Goal: Task Accomplishment & Management: Manage account settings

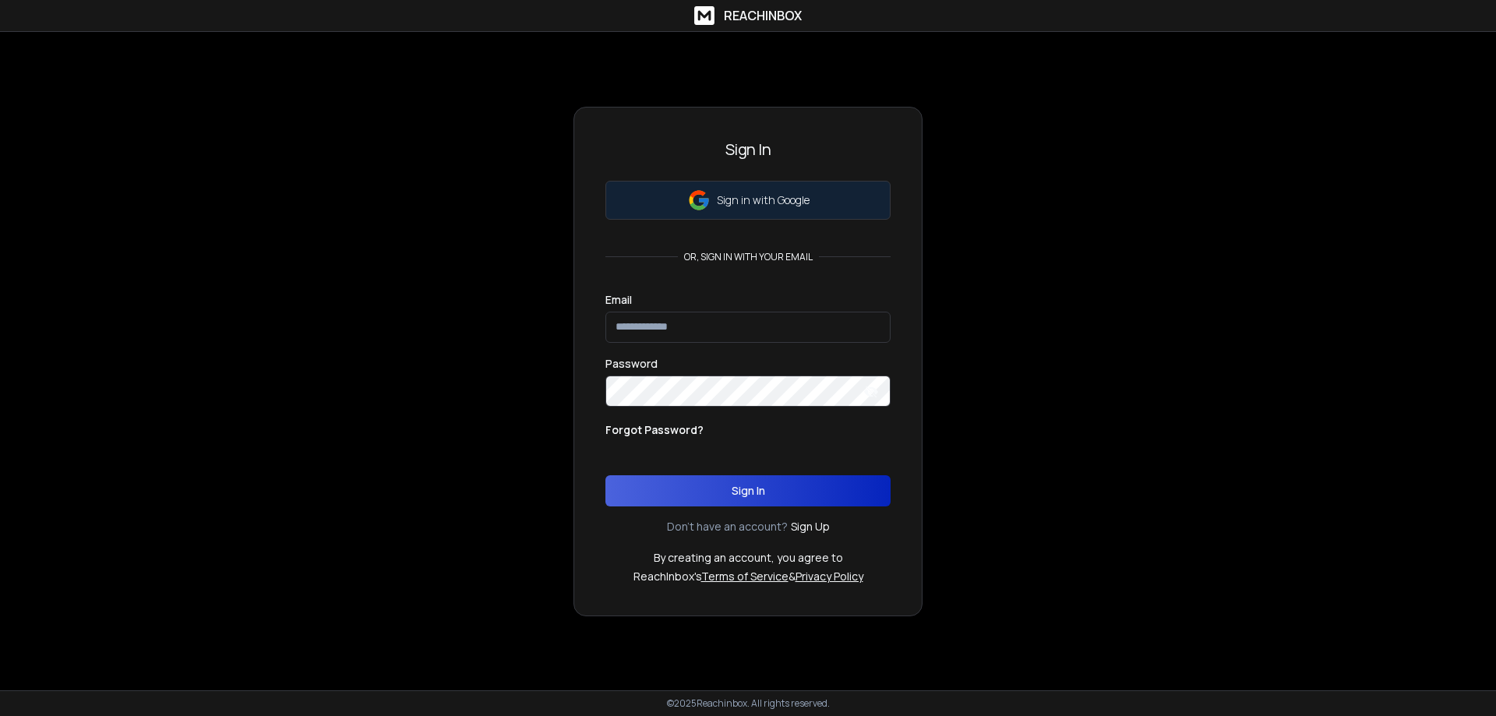
click at [837, 206] on button "Sign in with Google" at bounding box center [747, 200] width 285 height 39
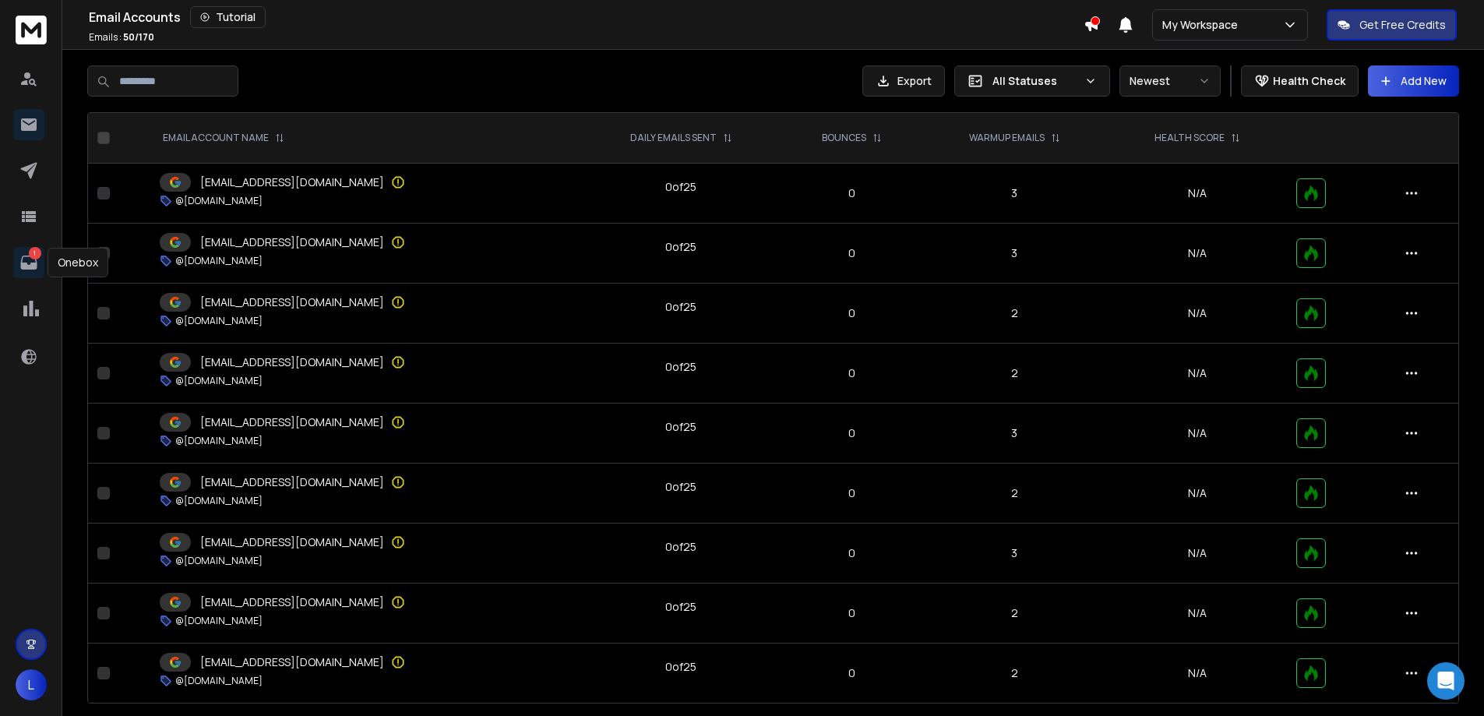
click at [30, 260] on icon at bounding box center [28, 262] width 19 height 19
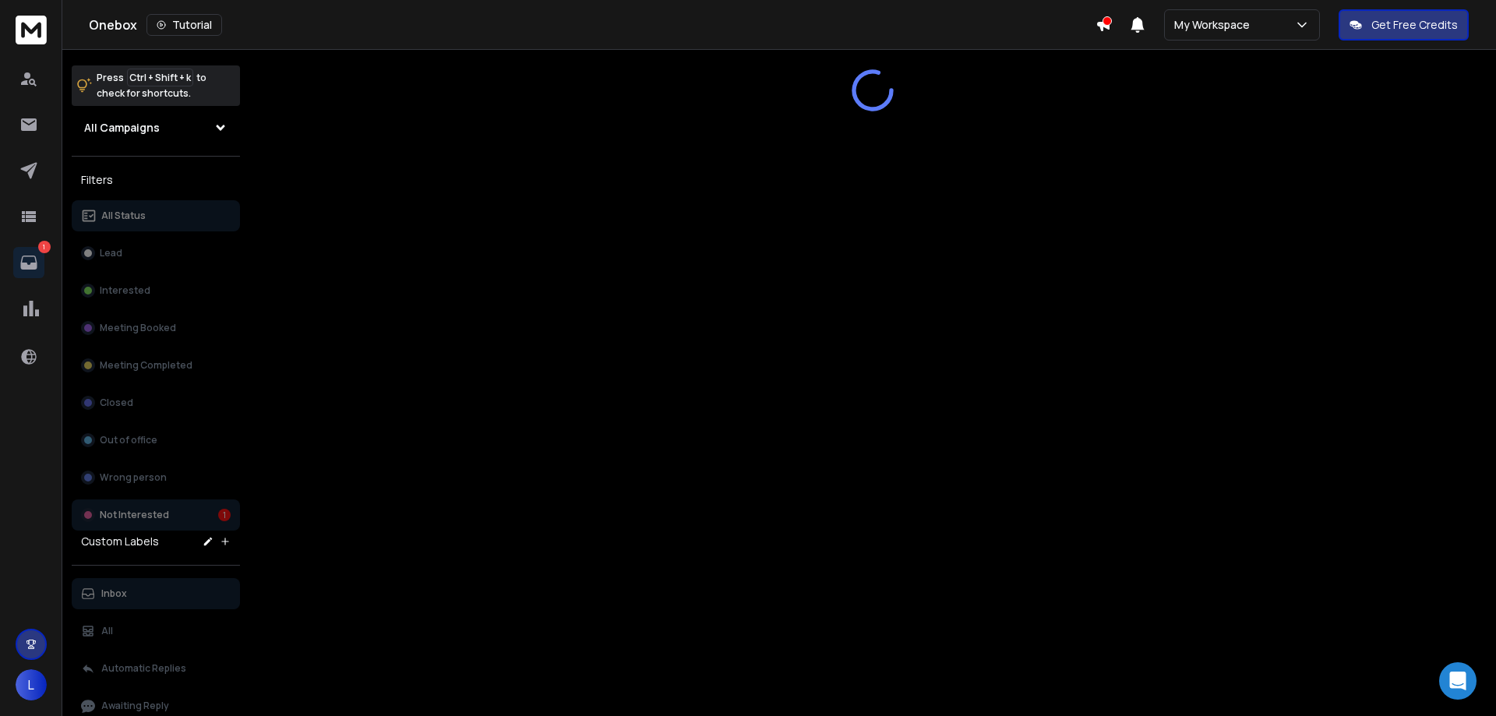
click at [185, 514] on div "All Status Lead Interested Meeting Booked Meeting Completed Closed Out of offic…" at bounding box center [156, 365] width 168 height 330
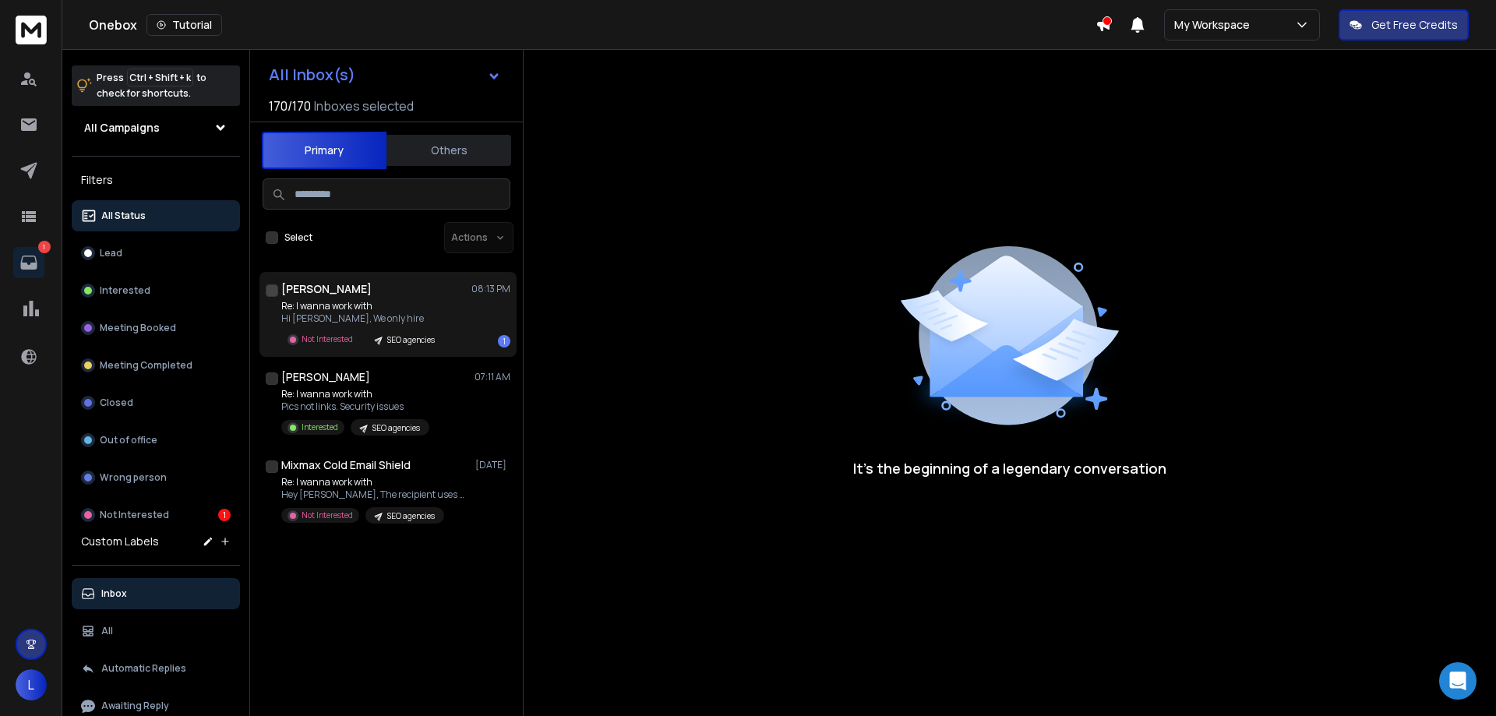
click at [354, 322] on p "Hi [PERSON_NAME], We only hire" at bounding box center [362, 318] width 163 height 12
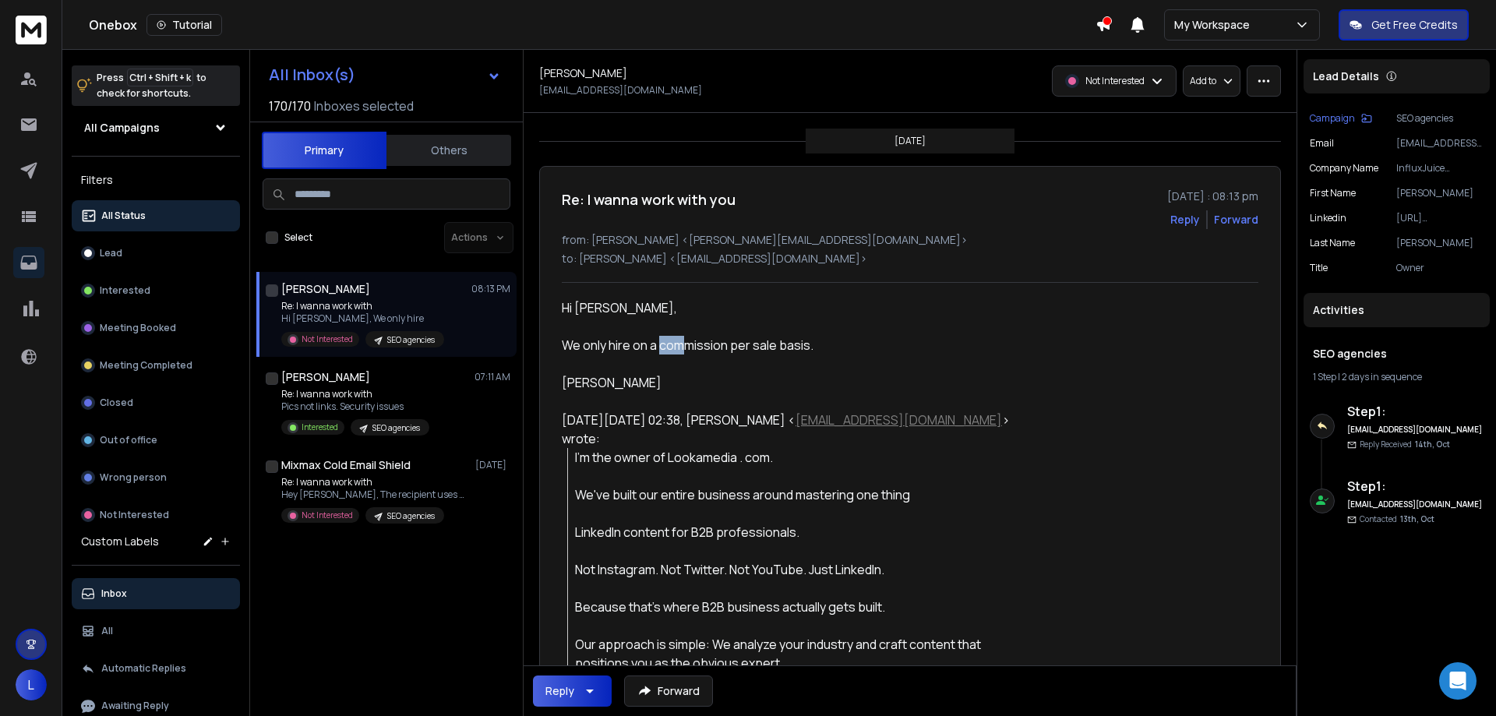
drag, startPoint x: 662, startPoint y: 348, endPoint x: 721, endPoint y: 346, distance: 59.2
click at [706, 346] on div "Hi [PERSON_NAME], We only hire on a commission per sale basis. Rob" at bounding box center [789, 344] width 455 height 93
drag, startPoint x: 752, startPoint y: 345, endPoint x: 772, endPoint y: 345, distance: 20.3
click at [772, 345] on div "Hi [PERSON_NAME], We only hire on a commission per sale basis. Rob" at bounding box center [789, 344] width 455 height 93
click at [798, 345] on div "Hi [PERSON_NAME], We only hire on a commission per sale basis. Rob" at bounding box center [789, 344] width 455 height 93
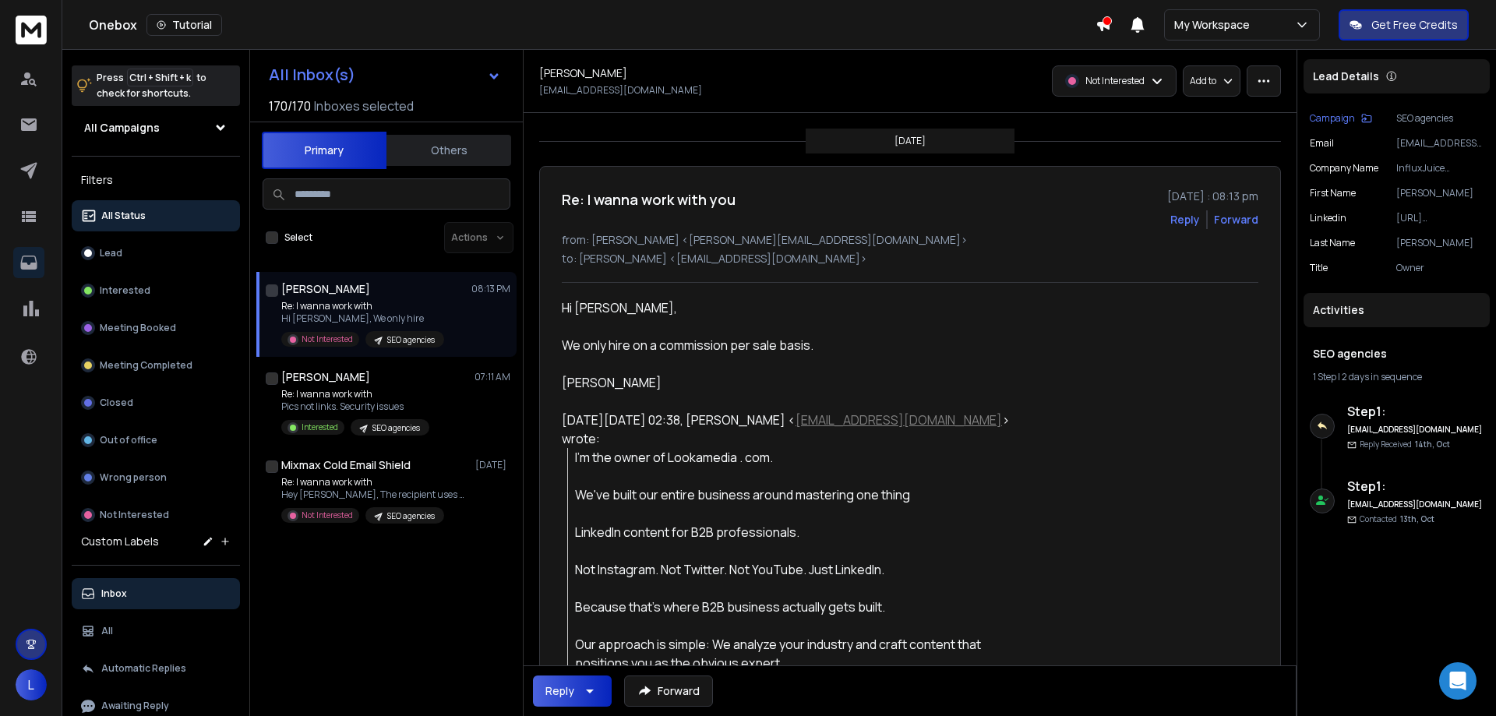
click at [798, 345] on div "Hi [PERSON_NAME], We only hire on a commission per sale basis. Rob" at bounding box center [789, 344] width 455 height 93
click at [749, 344] on div "Hi [PERSON_NAME], We only hire on a commission per sale basis. Rob" at bounding box center [789, 344] width 455 height 93
drag, startPoint x: 714, startPoint y: 343, endPoint x: 683, endPoint y: 339, distance: 31.4
click at [688, 340] on div "Hi [PERSON_NAME], We only hire on a commission per sale basis. Rob" at bounding box center [789, 344] width 455 height 93
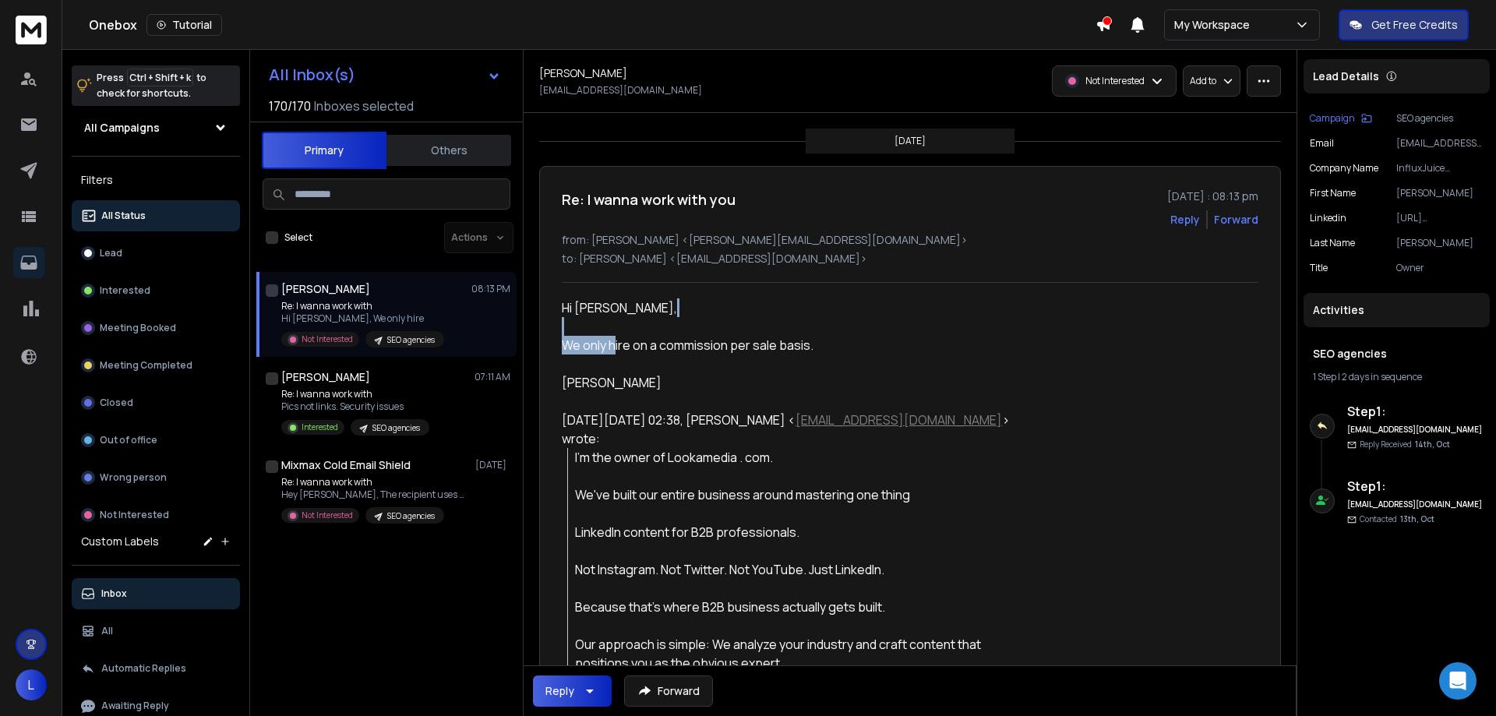
drag, startPoint x: 614, startPoint y: 337, endPoint x: 581, endPoint y: 334, distance: 32.8
click at [581, 334] on div "Hi [PERSON_NAME], We only hire on a commission per sale basis. Rob" at bounding box center [789, 344] width 455 height 93
drag, startPoint x: 675, startPoint y: 244, endPoint x: 799, endPoint y: 243, distance: 124.6
click at [799, 243] on p "from: [PERSON_NAME] <[PERSON_NAME][EMAIL_ADDRESS][DOMAIN_NAME]>" at bounding box center [910, 240] width 696 height 16
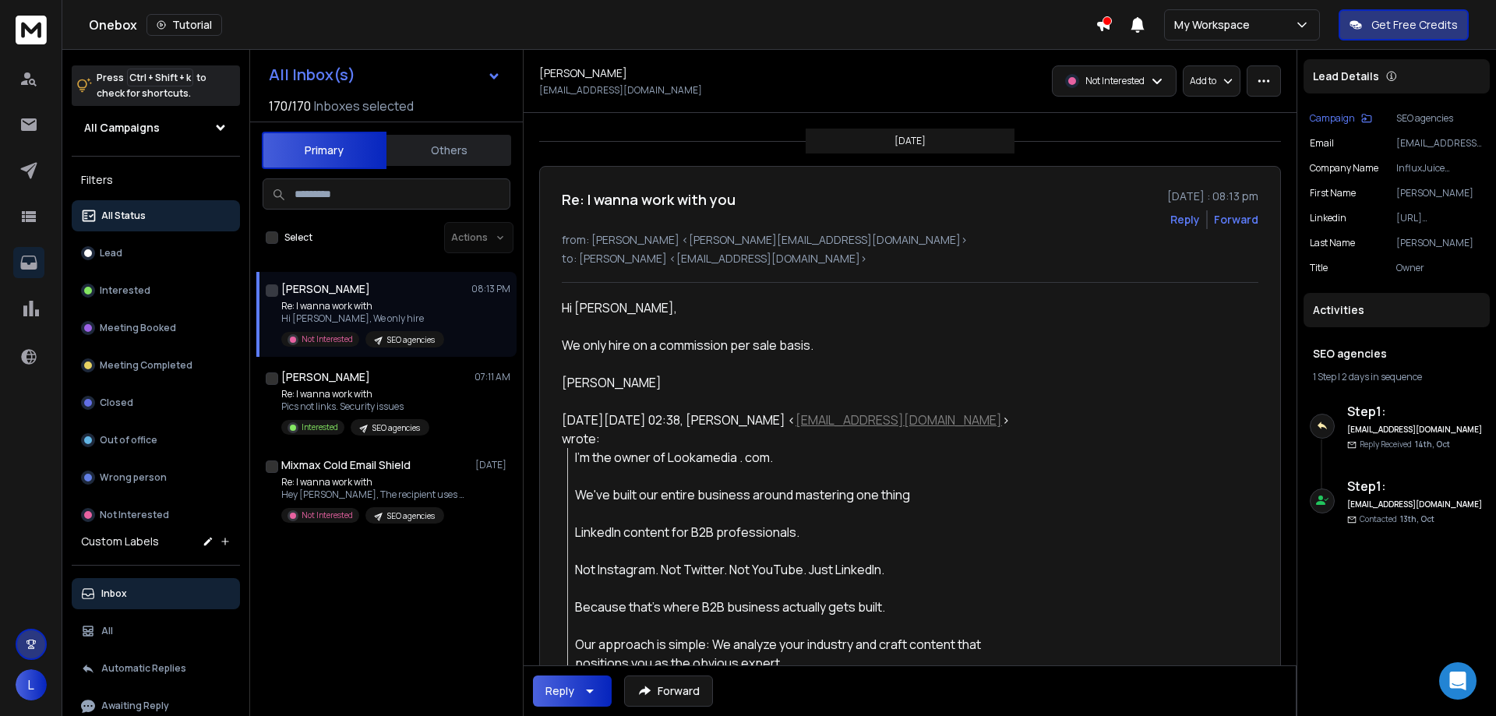
click at [716, 265] on p "to: [PERSON_NAME] <[EMAIL_ADDRESS][DOMAIN_NAME]>" at bounding box center [910, 259] width 696 height 16
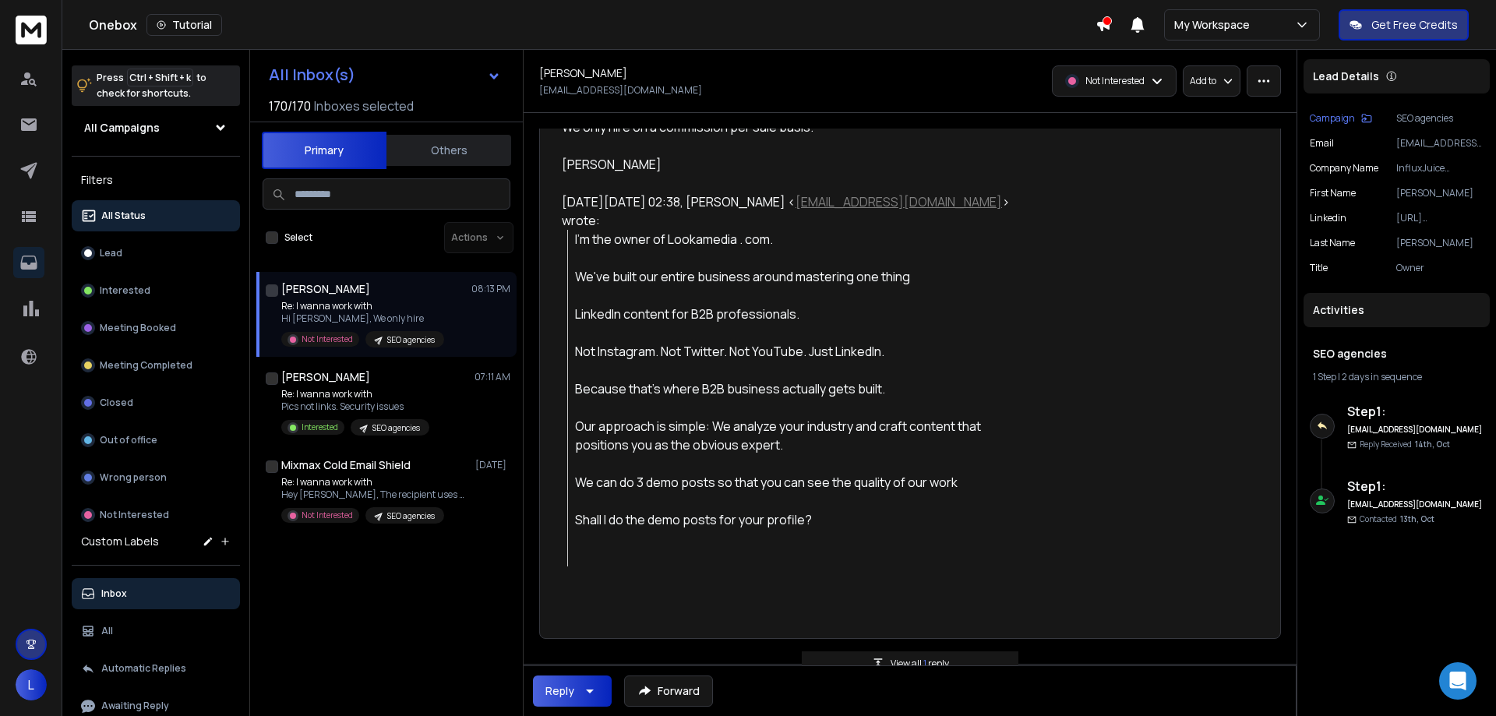
scroll to position [266, 0]
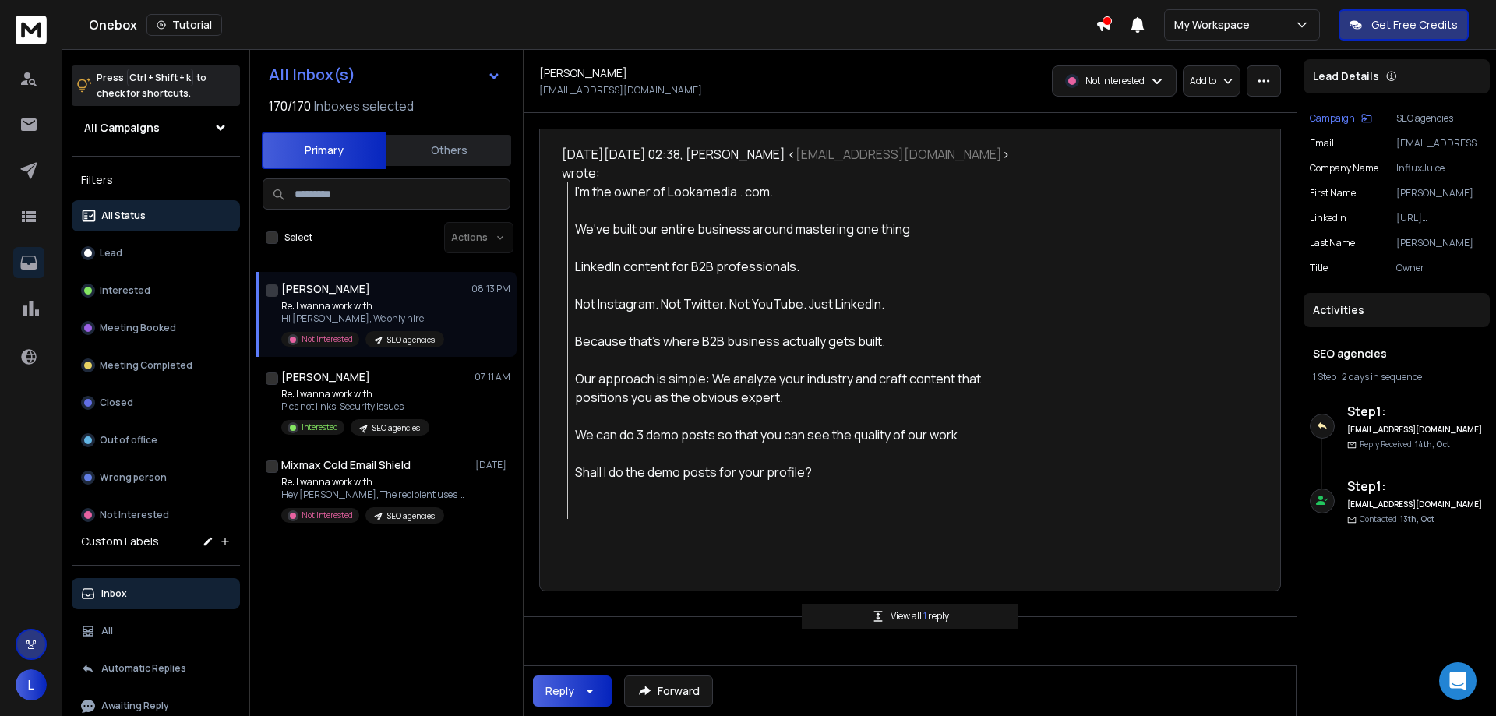
click at [858, 614] on div "View all 1 reply" at bounding box center [910, 616] width 217 height 25
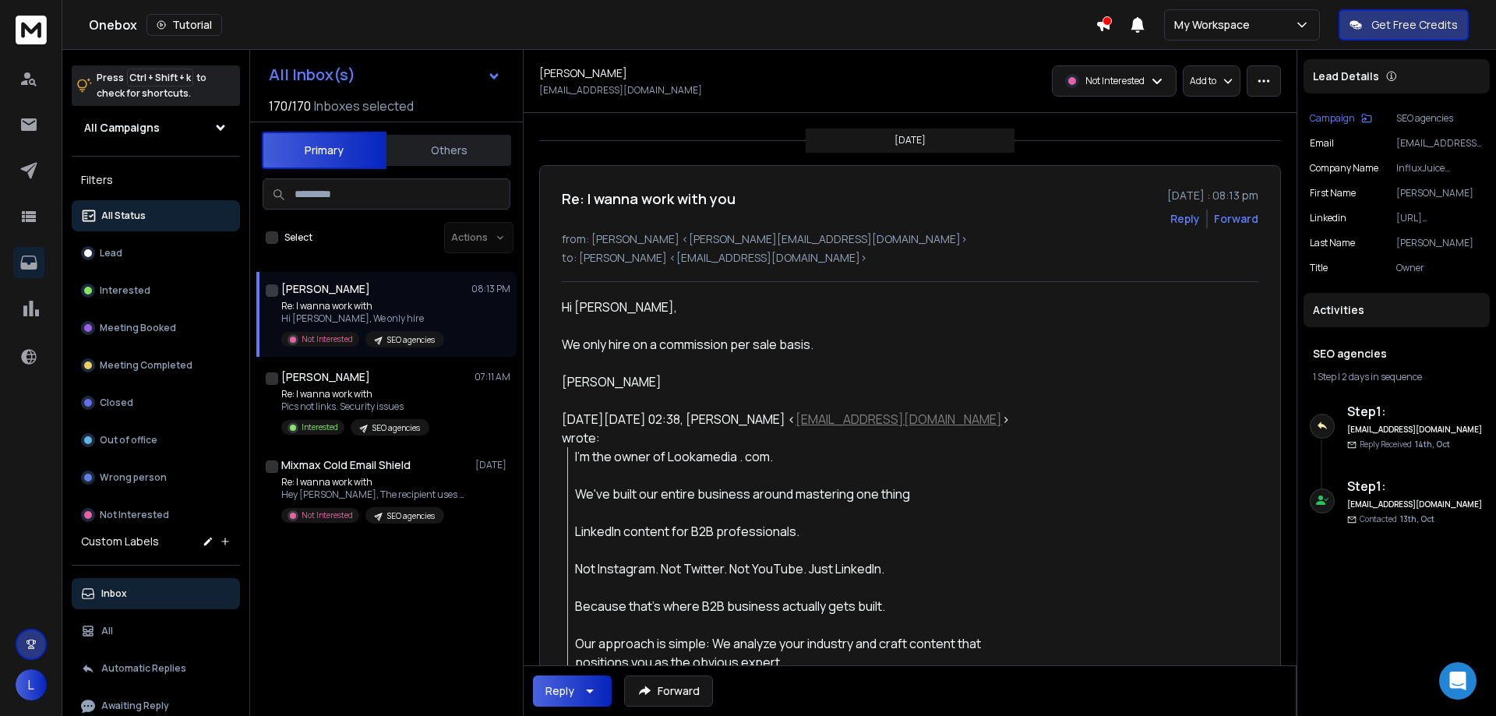
scroll to position [0, 0]
drag, startPoint x: 678, startPoint y: 244, endPoint x: 802, endPoint y: 241, distance: 124.7
click at [802, 241] on p "from: [PERSON_NAME] <[PERSON_NAME][EMAIL_ADDRESS][DOMAIN_NAME]>" at bounding box center [910, 240] width 696 height 16
click at [829, 347] on div "Hi [PERSON_NAME], We only hire on a commission per sale basis. Rob" at bounding box center [789, 344] width 455 height 93
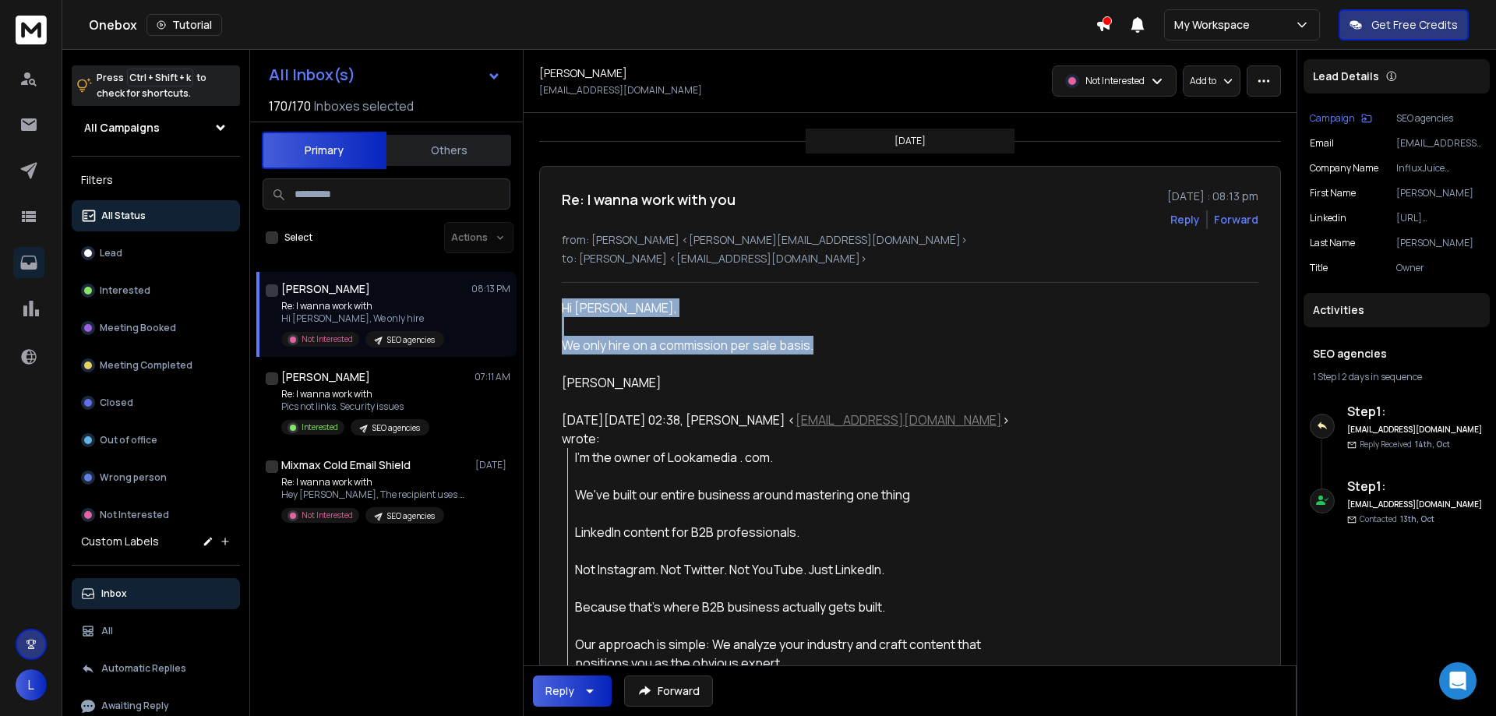
drag, startPoint x: 826, startPoint y: 347, endPoint x: 558, endPoint y: 306, distance: 271.8
click at [558, 306] on div "Re: I wanna work with you [DATE] : 08:13 pm Reply Forward from: [PERSON_NAME] <…" at bounding box center [910, 511] width 742 height 691
drag, startPoint x: 588, startPoint y: 379, endPoint x: 562, endPoint y: 313, distance: 70.3
click at [562, 313] on div "Hi [PERSON_NAME], We only hire on a commission per sale basis. Rob" at bounding box center [789, 344] width 455 height 93
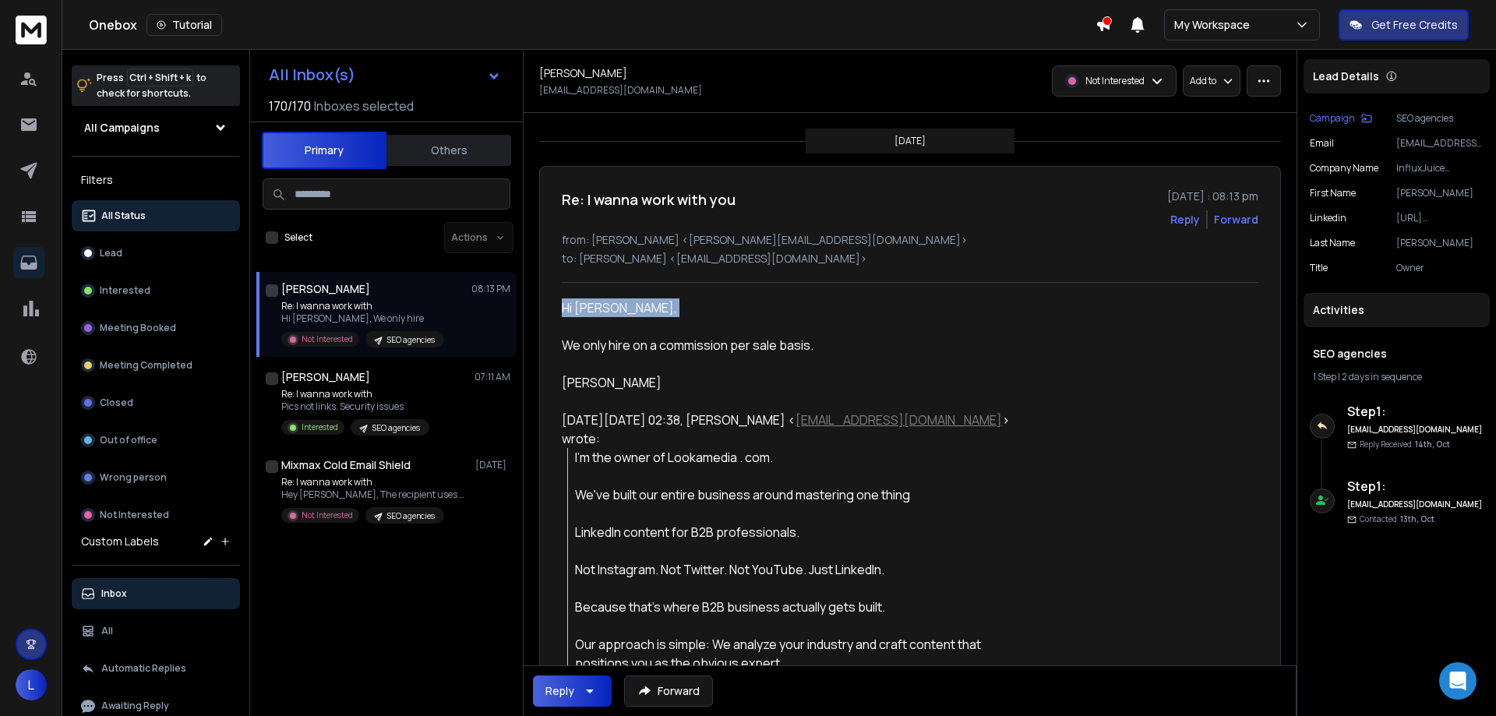
click at [562, 320] on div "Hi [PERSON_NAME], We only hire on a commission per sale basis. Rob" at bounding box center [789, 344] width 455 height 93
click at [721, 335] on div "Hi [PERSON_NAME], We only hire on a commission per sale basis. Rob" at bounding box center [789, 344] width 455 height 93
drag, startPoint x: 558, startPoint y: 308, endPoint x: 597, endPoint y: 375, distance: 77.5
click at [597, 375] on div "Re: I wanna work with you [DATE] : 08:13 pm Reply Forward from: [PERSON_NAME] <…" at bounding box center [910, 511] width 742 height 691
click at [597, 375] on div "[PERSON_NAME]" at bounding box center [789, 382] width 455 height 19
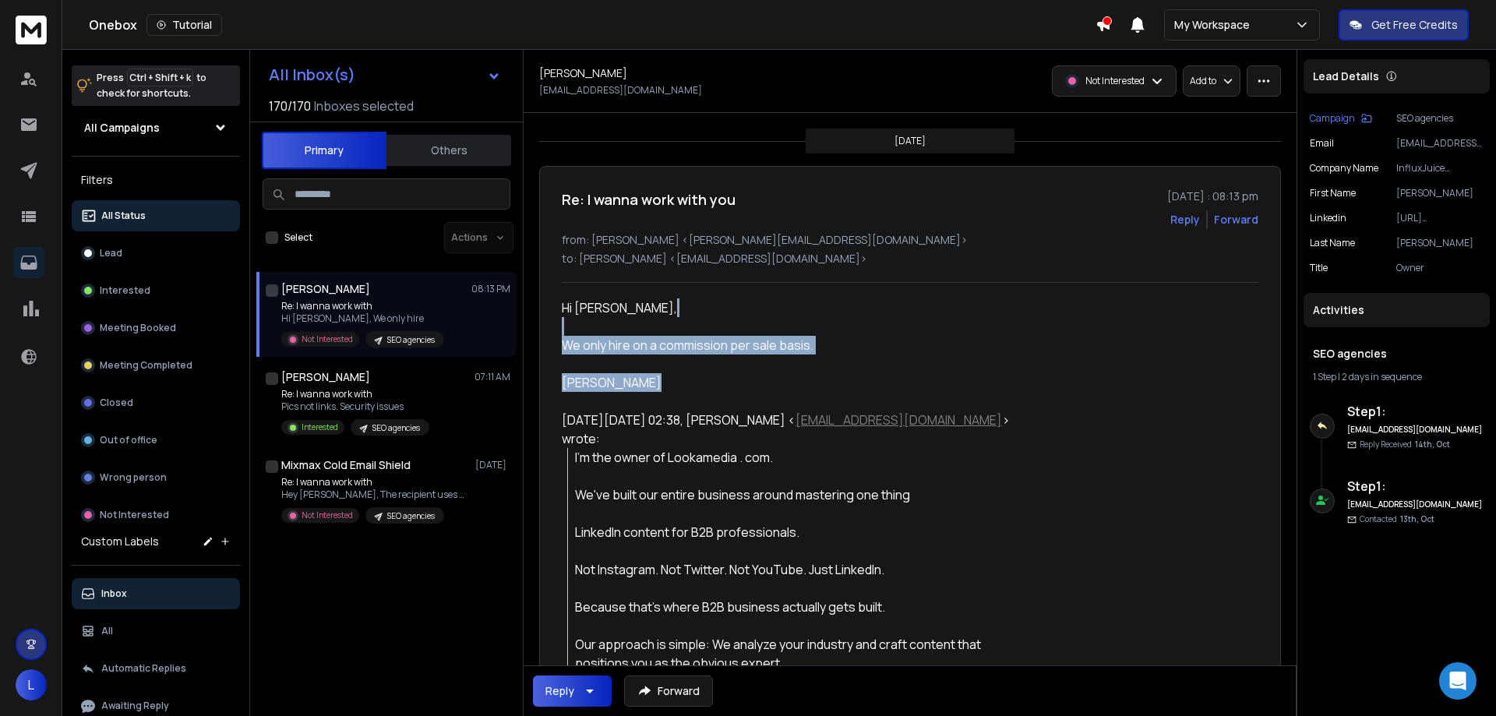
drag, startPoint x: 597, startPoint y: 375, endPoint x: 549, endPoint y: 317, distance: 75.8
click at [549, 317] on div "Re: I wanna work with you [DATE] : 08:13 pm Reply Forward from: [PERSON_NAME] <…" at bounding box center [910, 511] width 742 height 691
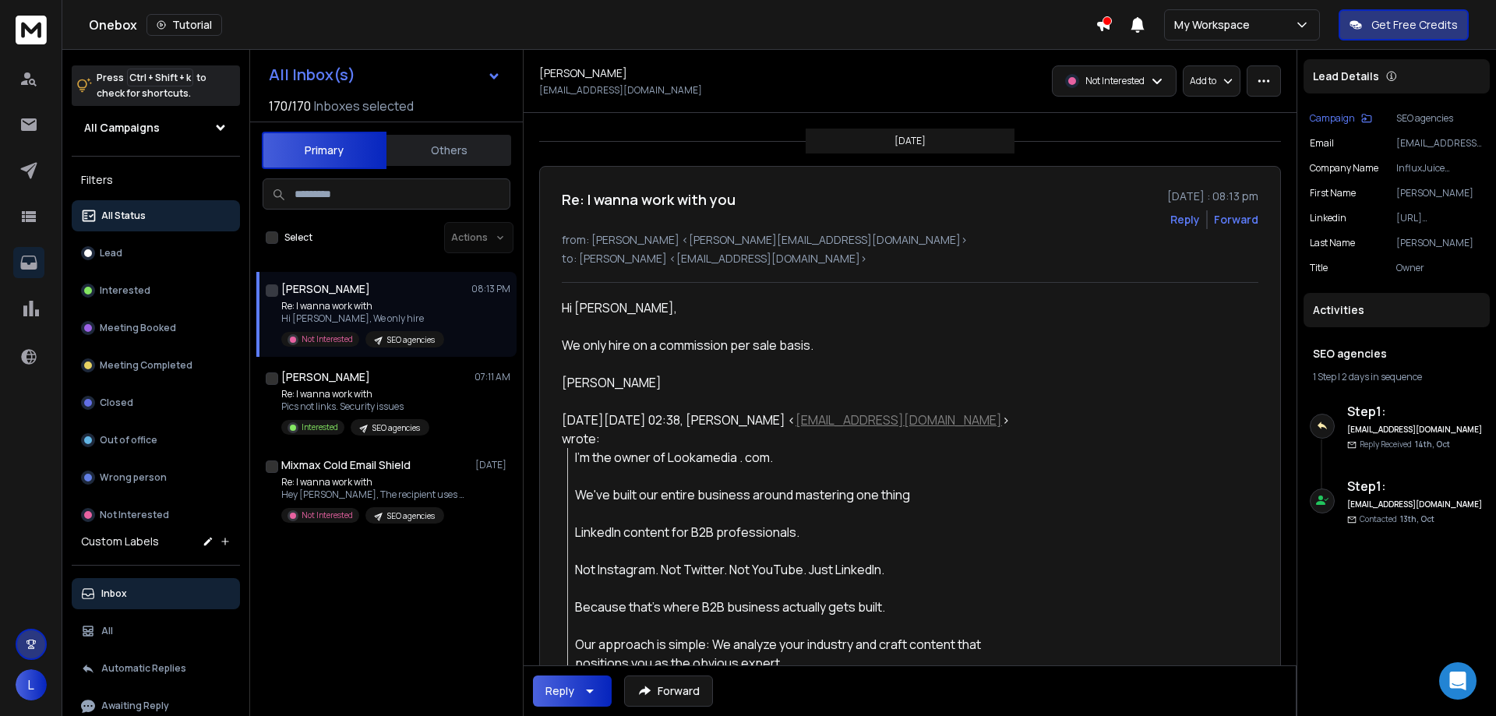
click at [549, 309] on div "Re: I wanna work with you [DATE] : 08:13 pm Reply Forward from: [PERSON_NAME] <…" at bounding box center [910, 511] width 742 height 691
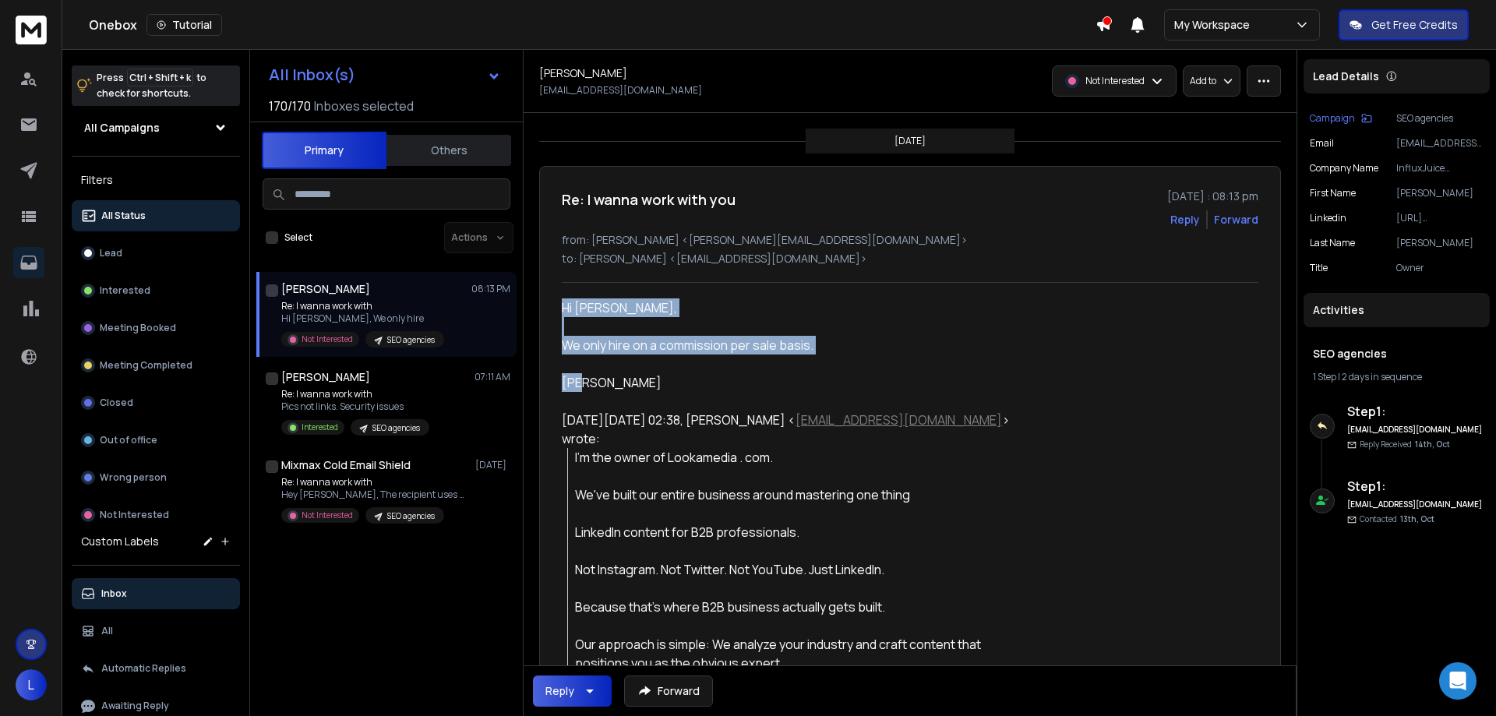
drag, startPoint x: 549, startPoint y: 301, endPoint x: 588, endPoint y: 382, distance: 89.9
click at [588, 383] on div "Re: I wanna work with you [DATE] : 08:13 pm Reply Forward from: [PERSON_NAME] <…" at bounding box center [910, 511] width 742 height 691
click at [590, 381] on div "[PERSON_NAME]" at bounding box center [789, 382] width 455 height 19
drag, startPoint x: 590, startPoint y: 381, endPoint x: 551, endPoint y: 305, distance: 85.3
click at [551, 305] on div "Re: I wanna work with you [DATE] : 08:13 pm Reply Forward from: [PERSON_NAME] <…" at bounding box center [910, 511] width 742 height 691
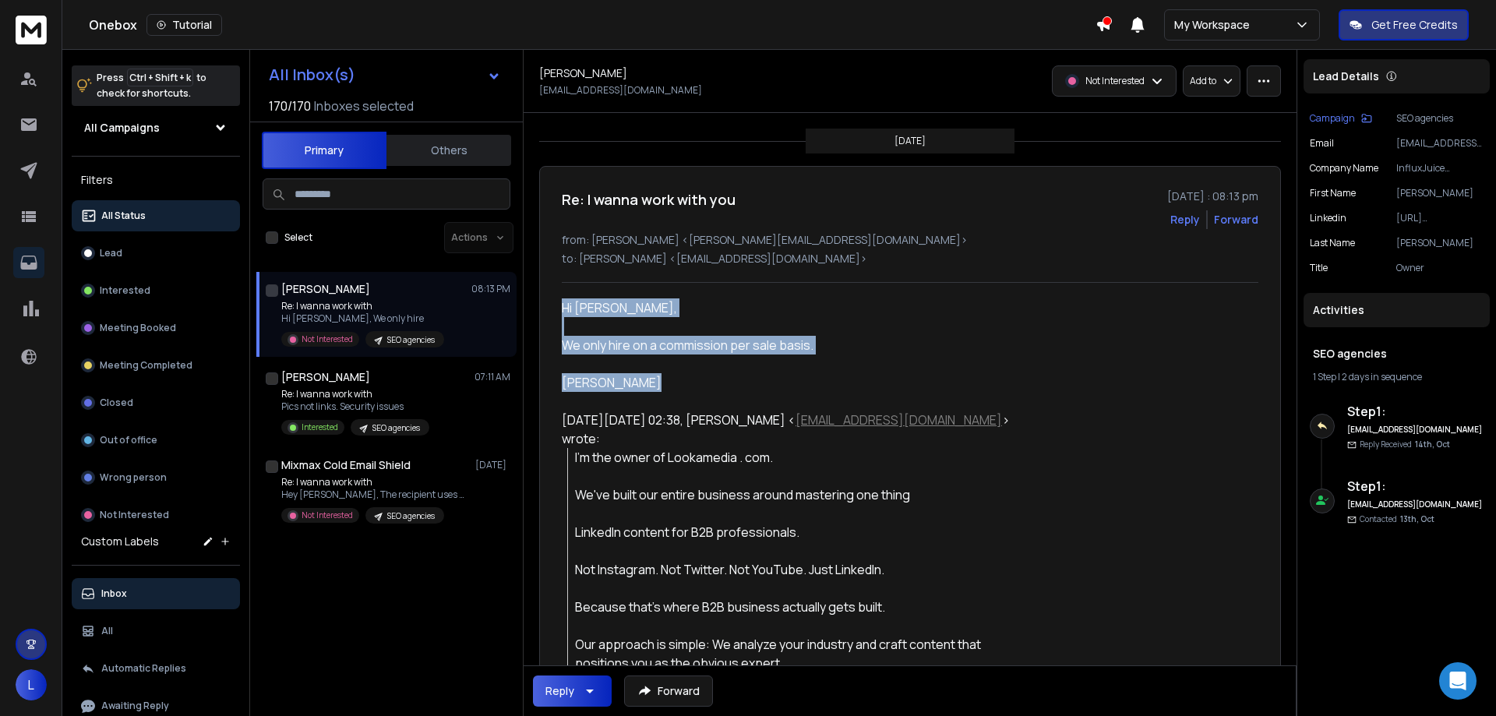
click at [551, 305] on div "Re: I wanna work with you [DATE] : 08:13 pm Reply Forward from: [PERSON_NAME] <…" at bounding box center [910, 511] width 742 height 691
drag, startPoint x: 551, startPoint y: 305, endPoint x: 584, endPoint y: 377, distance: 79.5
click at [584, 377] on div "Re: I wanna work with you [DATE] : 08:13 pm Reply Forward from: [PERSON_NAME] <…" at bounding box center [910, 511] width 742 height 691
click at [584, 377] on div "[PERSON_NAME]" at bounding box center [789, 382] width 455 height 19
drag, startPoint x: 586, startPoint y: 384, endPoint x: 552, endPoint y: 321, distance: 71.4
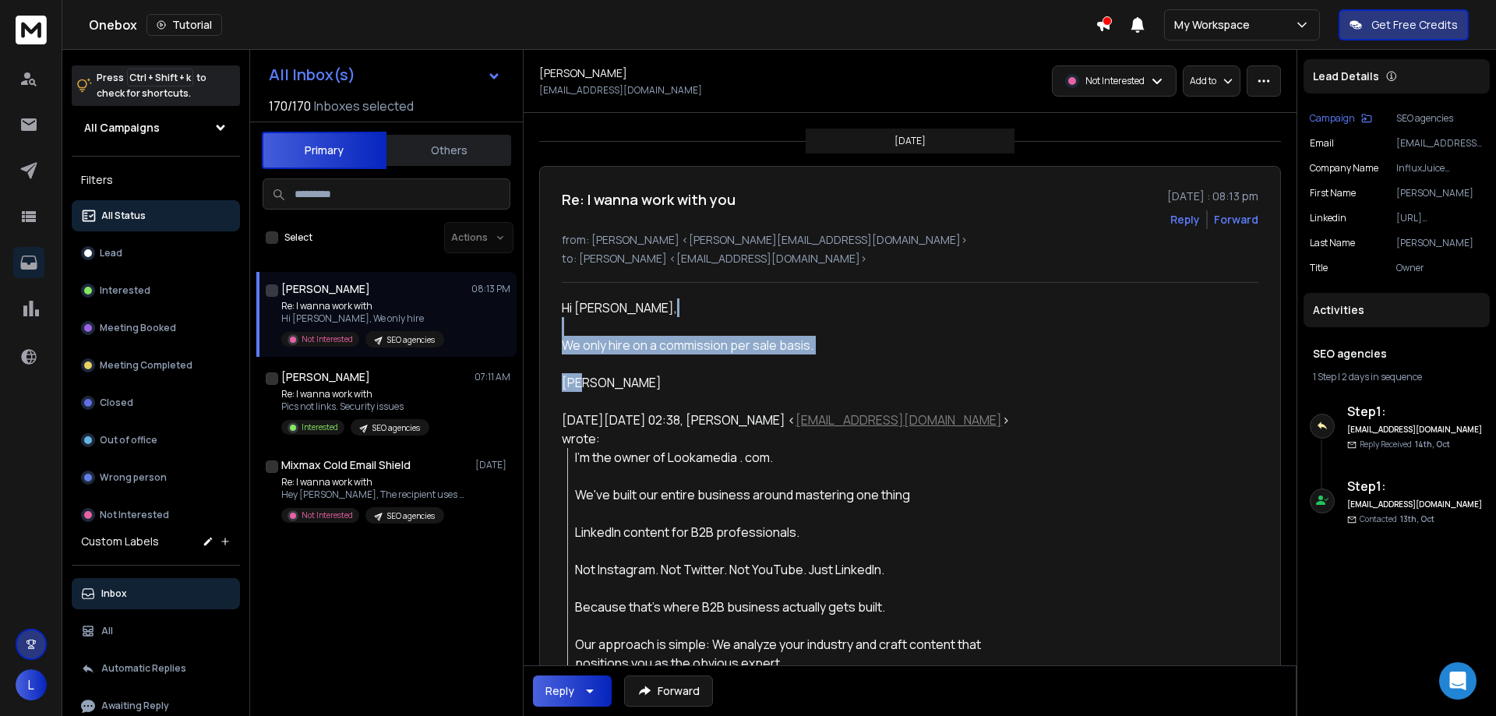
click at [552, 321] on div "Re: I wanna work with you [DATE] : 08:13 pm Reply Forward from: [PERSON_NAME] <…" at bounding box center [910, 511] width 742 height 691
click at [552, 315] on div "Re: I wanna work with you [DATE] : 08:13 pm Reply Forward from: [PERSON_NAME] <…" at bounding box center [910, 511] width 742 height 691
drag, startPoint x: 552, startPoint y: 307, endPoint x: 545, endPoint y: 397, distance: 90.6
click at [545, 397] on div "Re: I wanna work with you [DATE] : 08:13 pm Reply Forward from: [PERSON_NAME] <…" at bounding box center [910, 511] width 742 height 691
click at [555, 365] on div "Re: I wanna work with you [DATE] : 08:13 pm Reply Forward from: [PERSON_NAME] <…" at bounding box center [910, 511] width 742 height 691
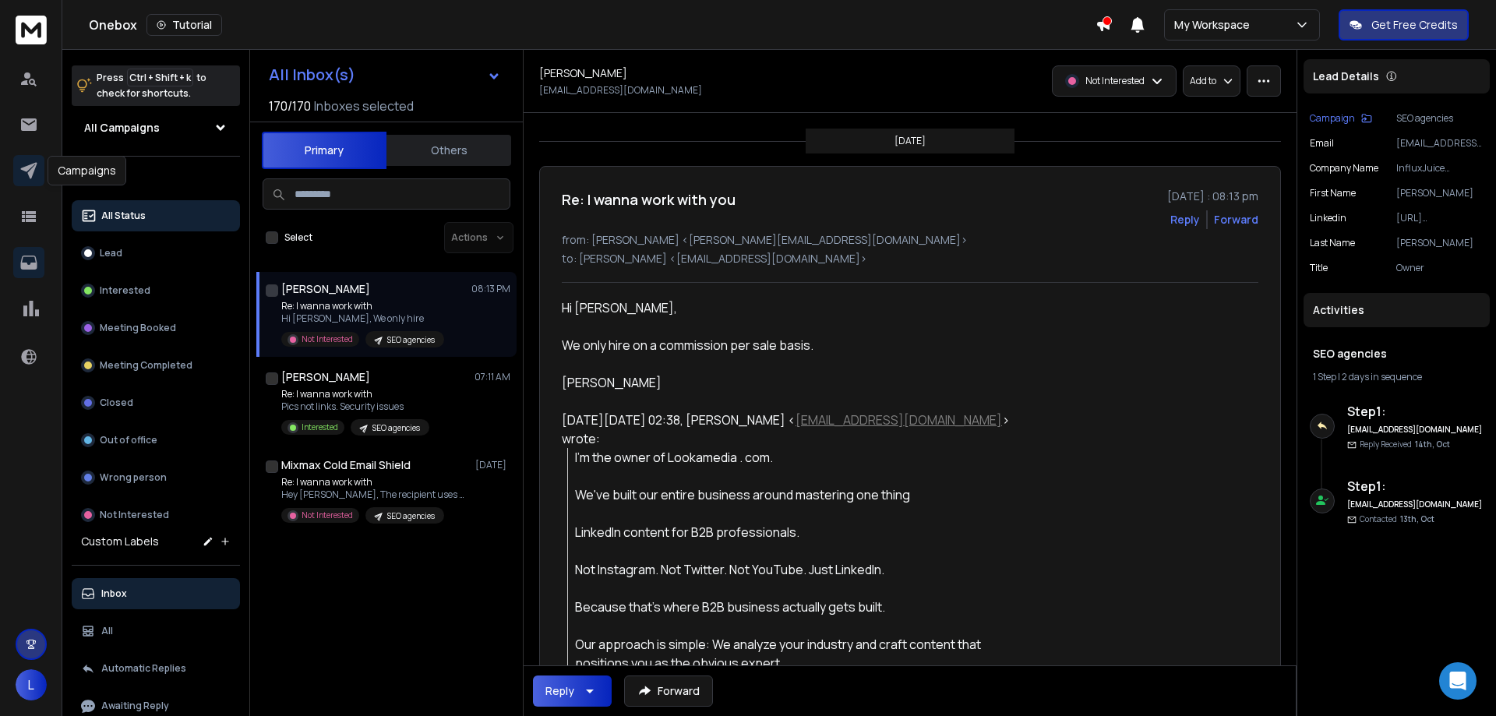
click at [14, 169] on link at bounding box center [28, 170] width 31 height 31
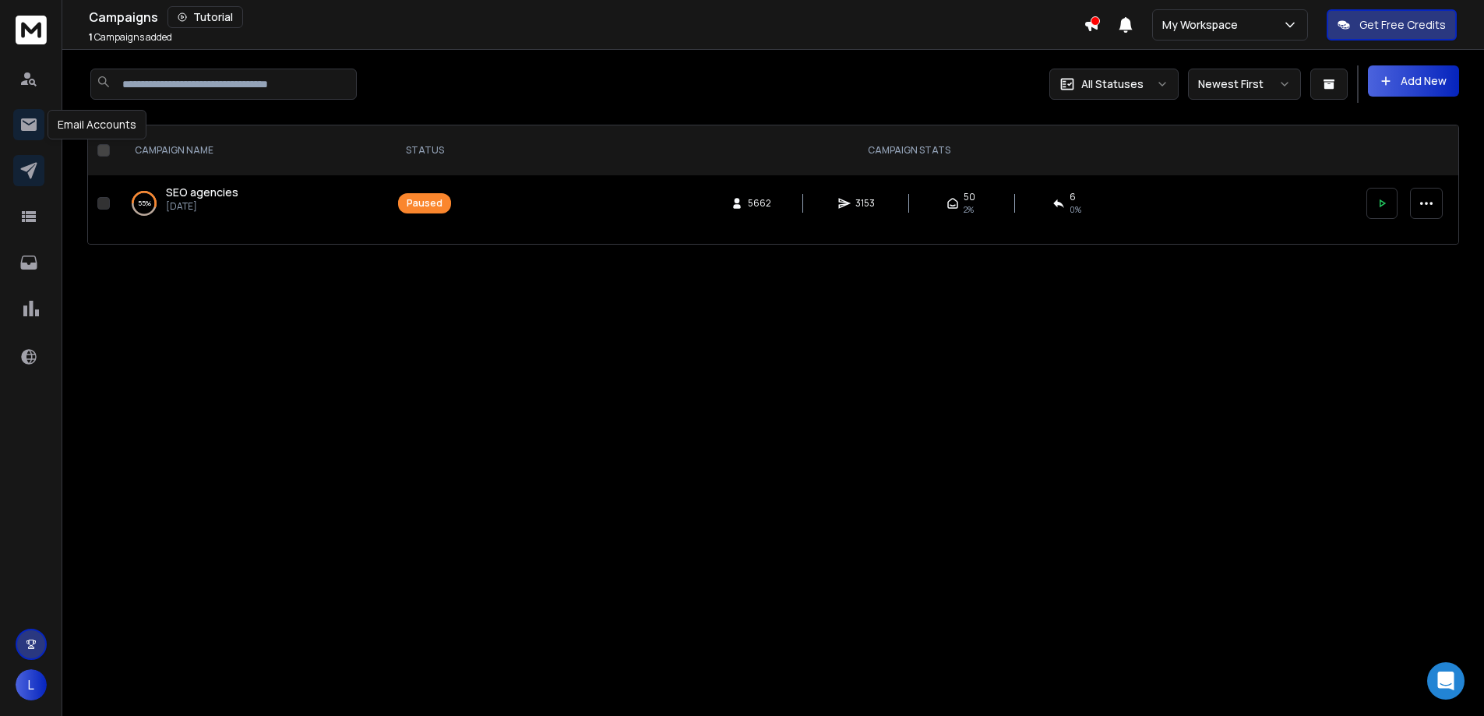
click at [25, 122] on icon at bounding box center [28, 124] width 19 height 19
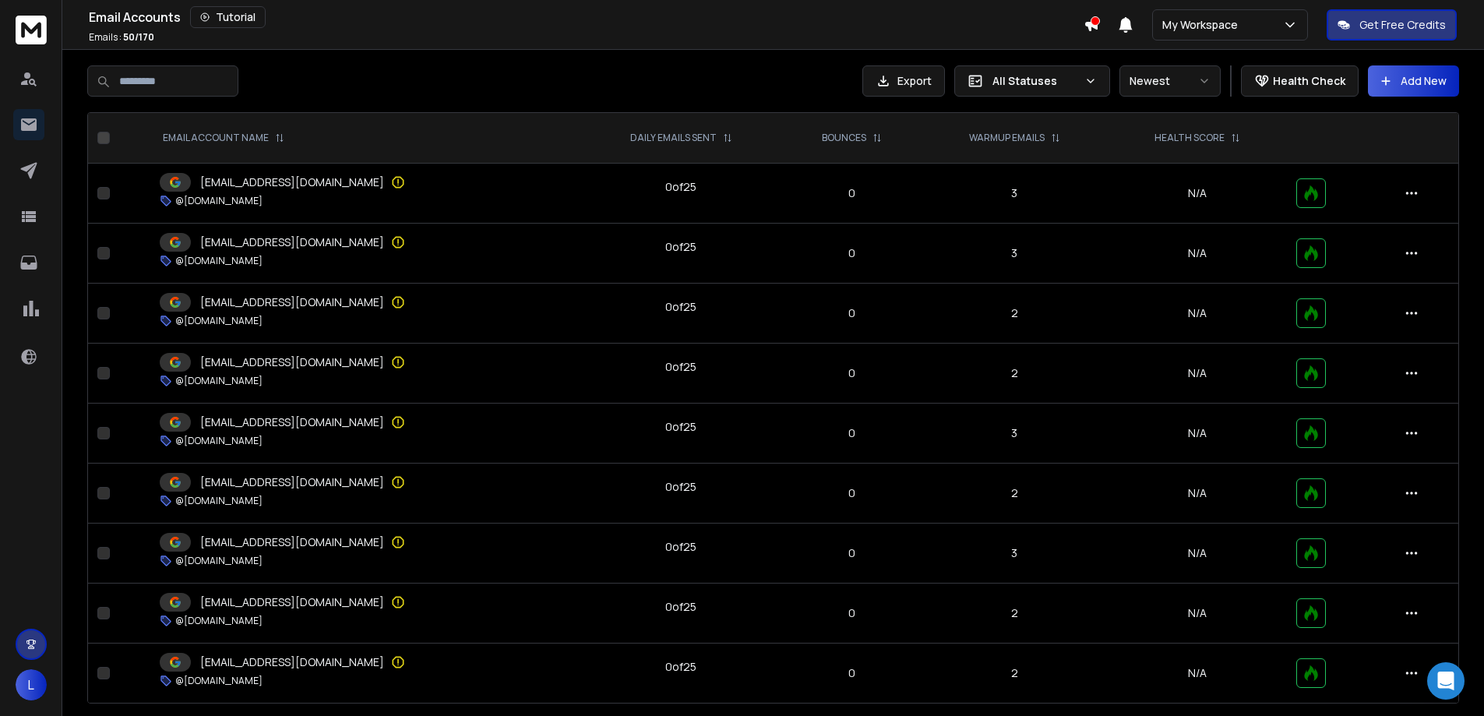
click at [1165, 77] on button "Newest" at bounding box center [1169, 80] width 101 height 31
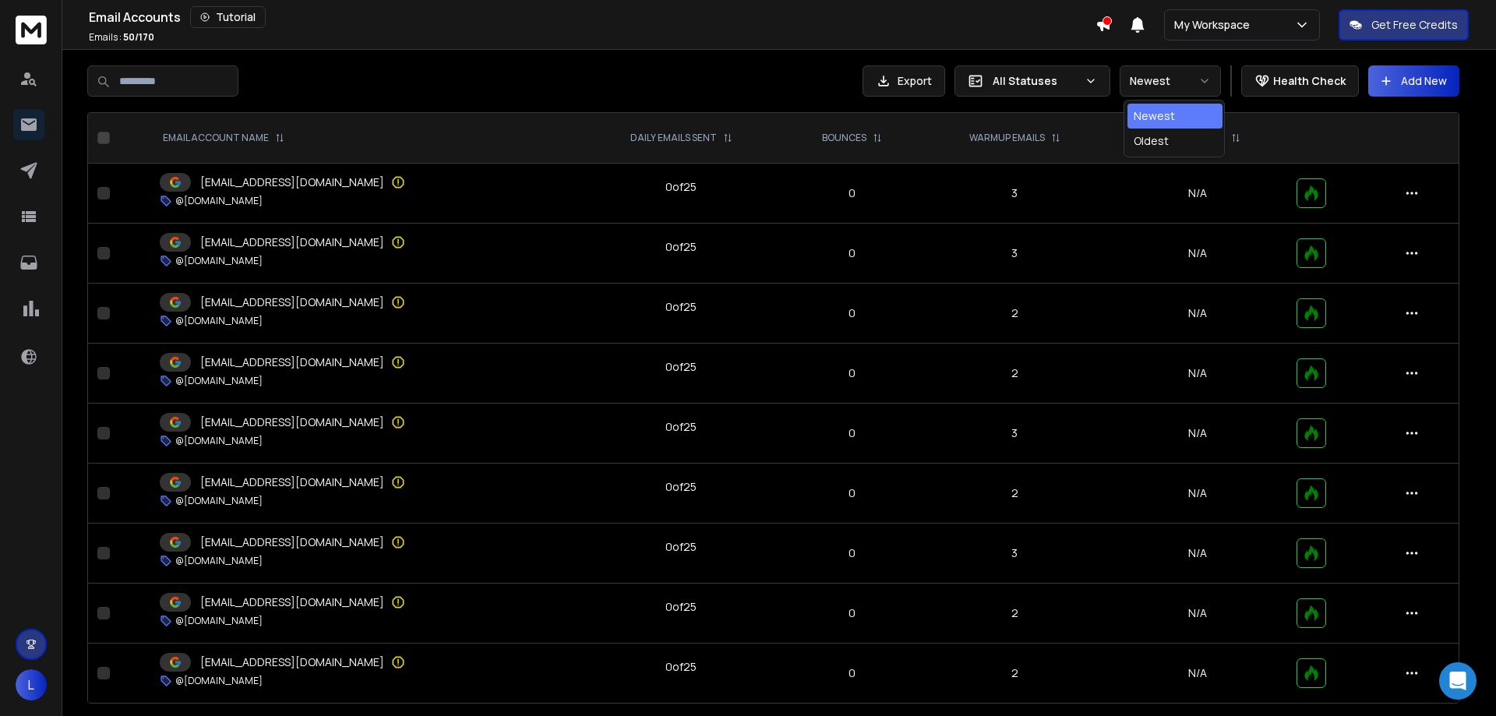
click at [1059, 72] on div "All Statuses" at bounding box center [1032, 80] width 156 height 31
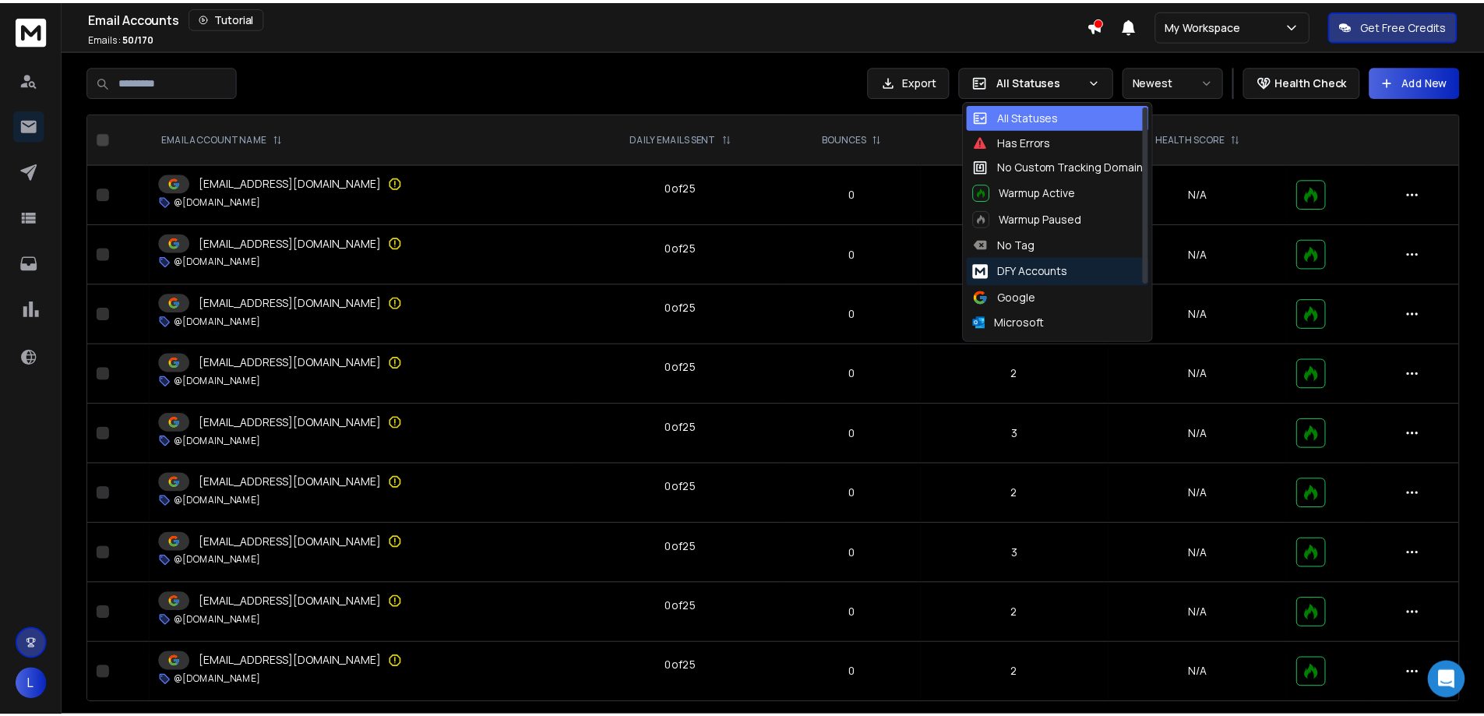
scroll to position [72, 0]
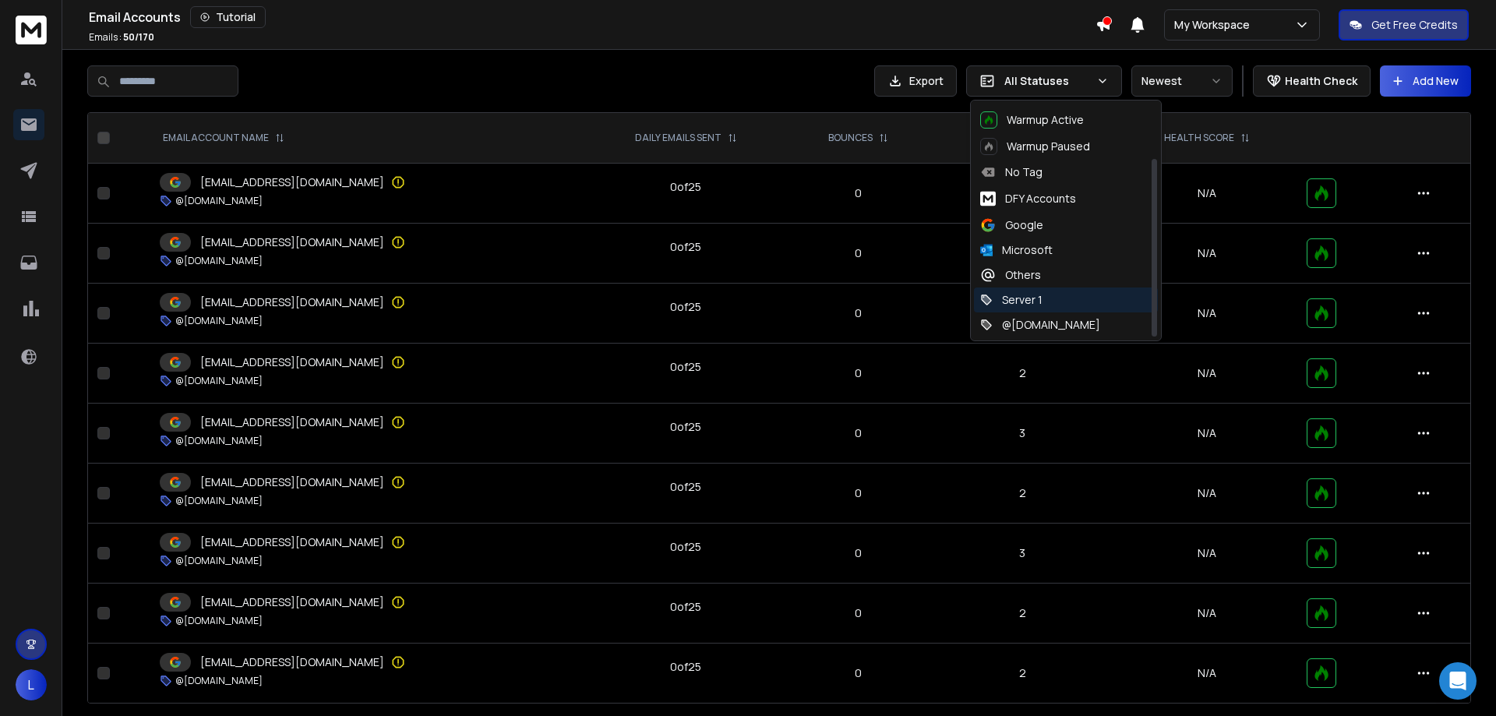
click at [1038, 301] on div "Server 1" at bounding box center [1011, 300] width 62 height 16
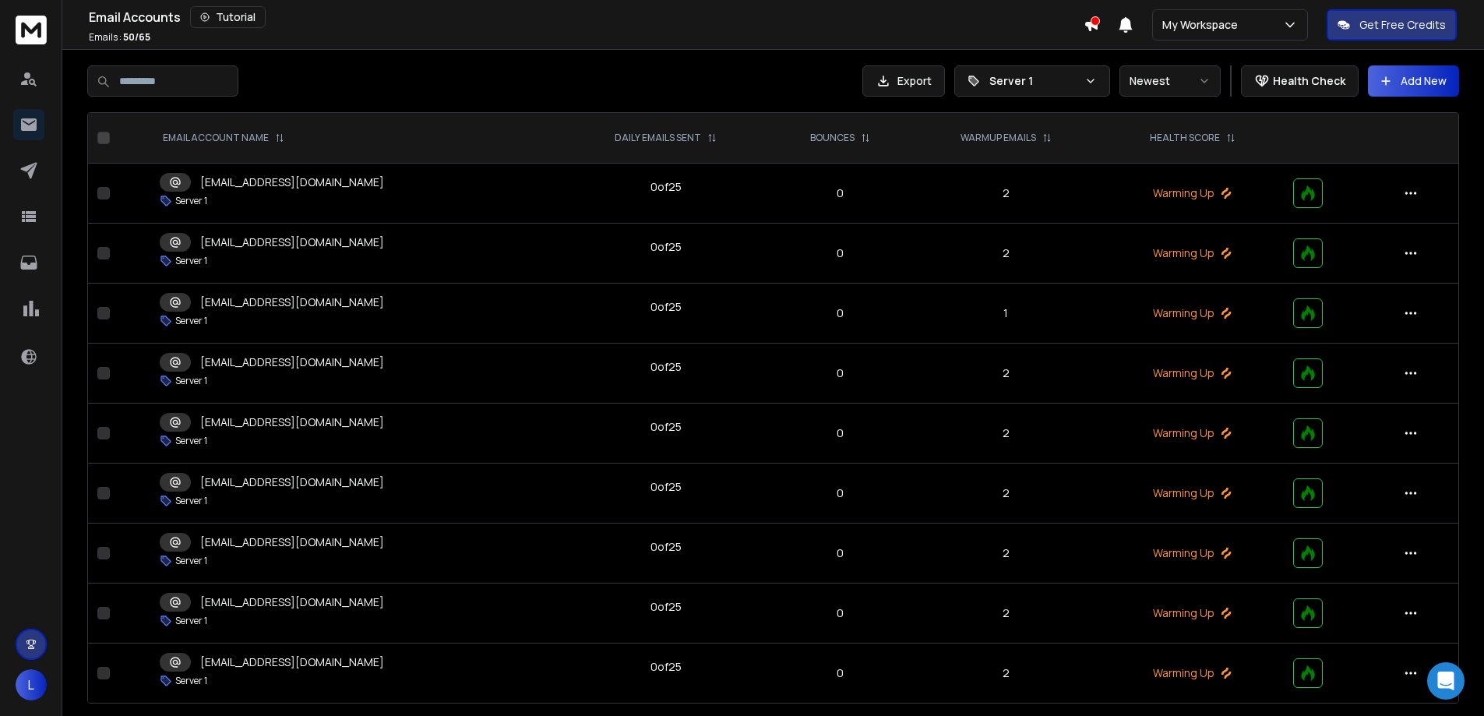
click at [421, 262] on div "Server 1" at bounding box center [356, 261] width 392 height 12
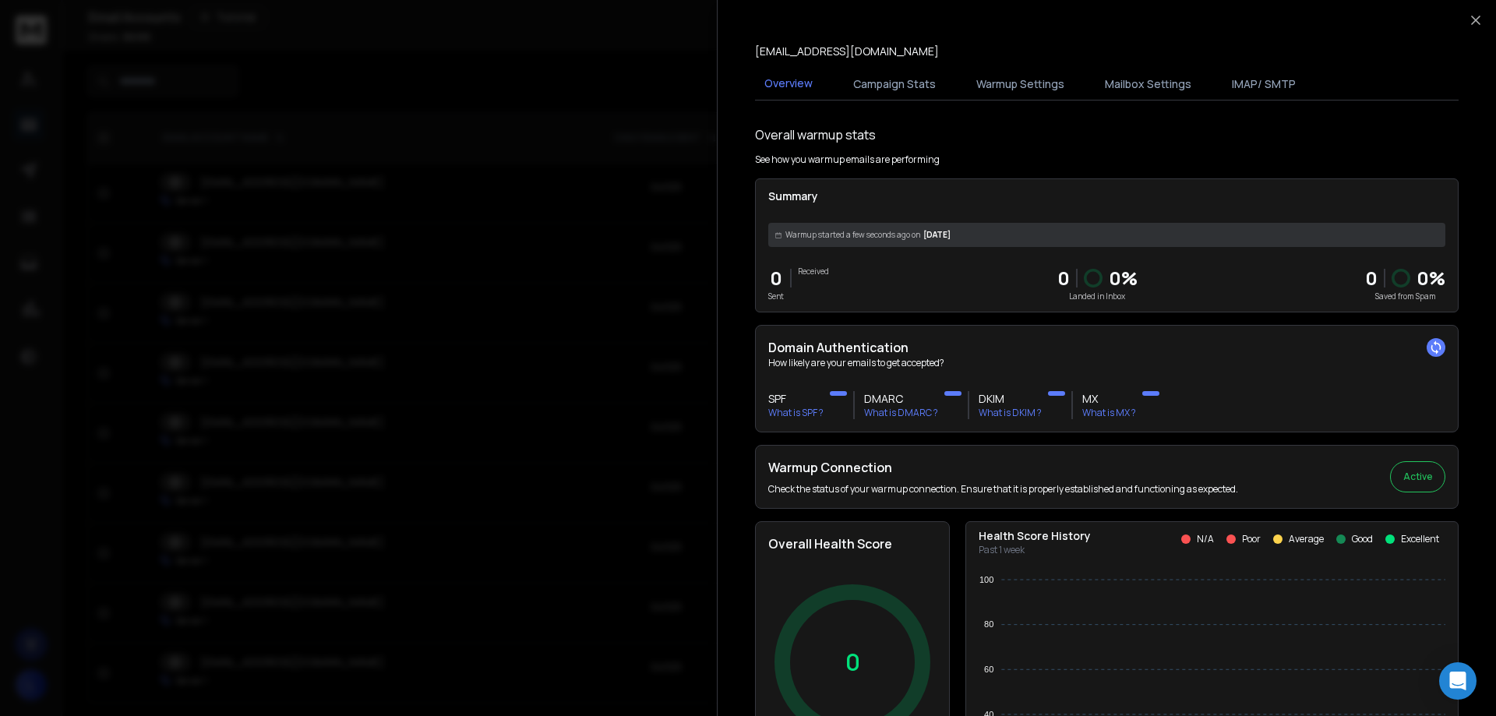
click at [663, 303] on div at bounding box center [748, 358] width 1496 height 716
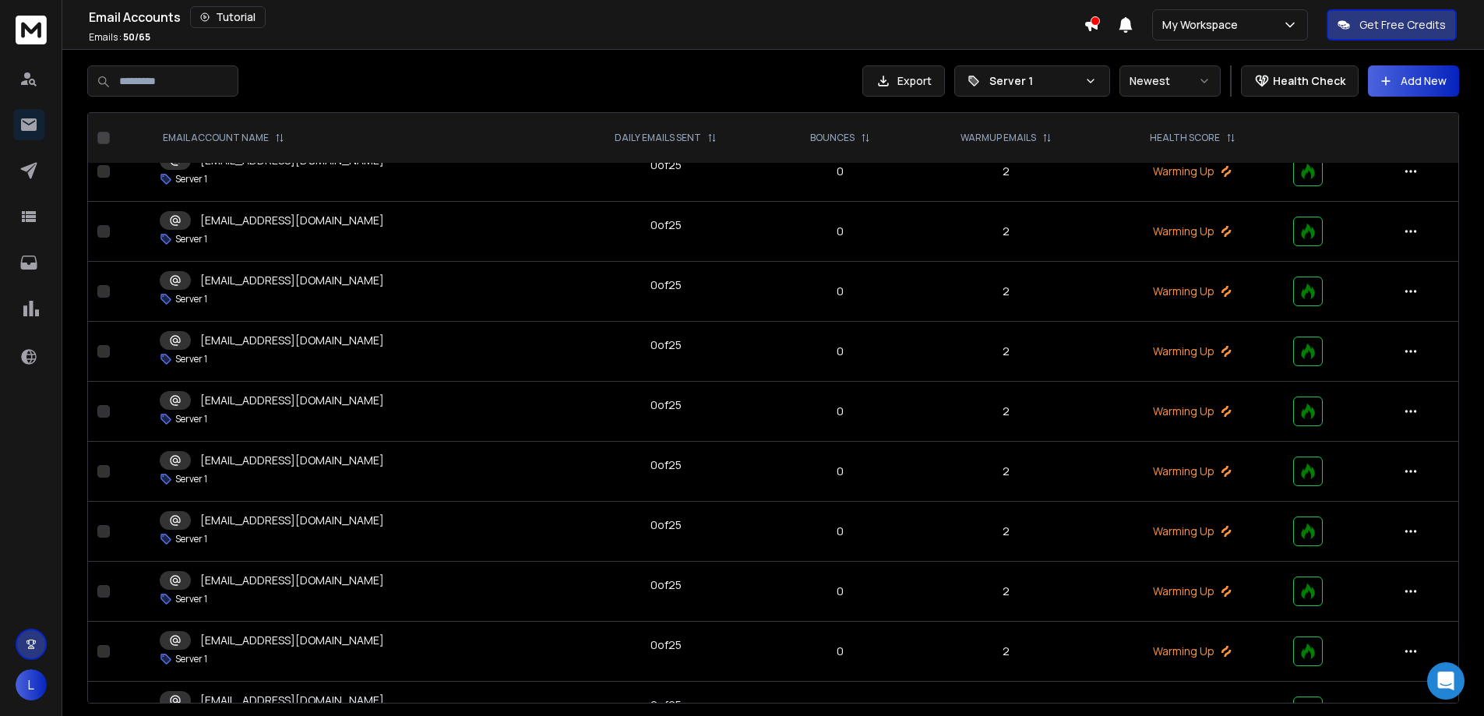
scroll to position [623, 0]
click at [632, 451] on td "0 of 25" at bounding box center [666, 460] width 210 height 41
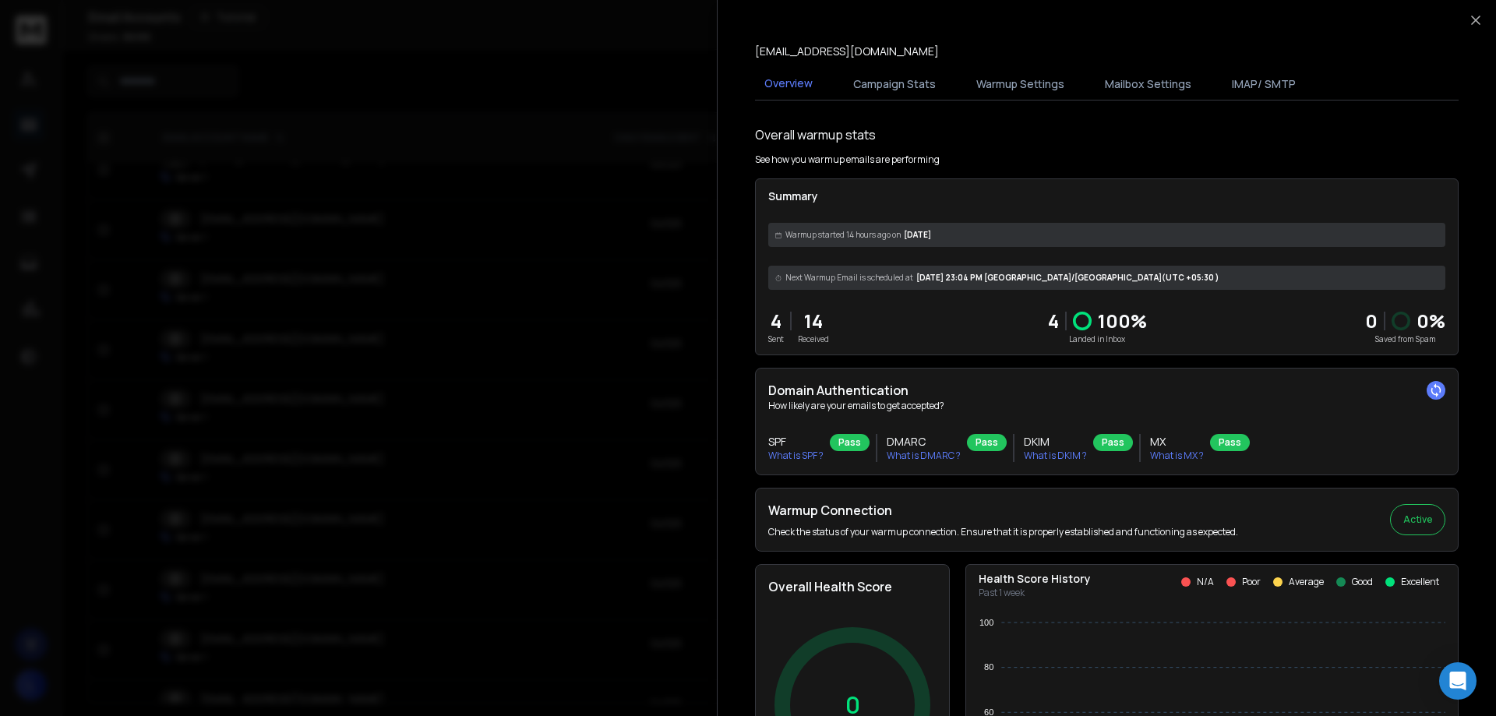
click at [631, 451] on div at bounding box center [748, 358] width 1496 height 716
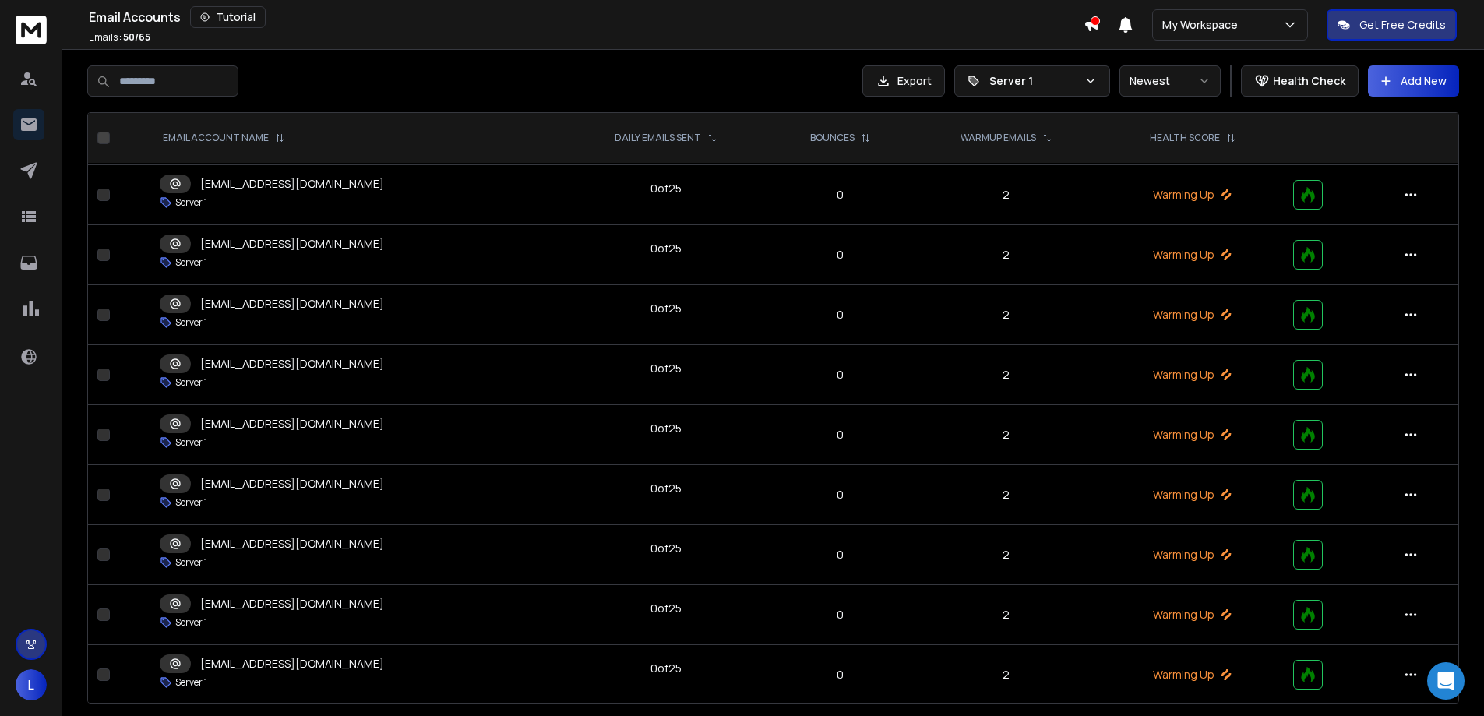
scroll to position [1246, 0]
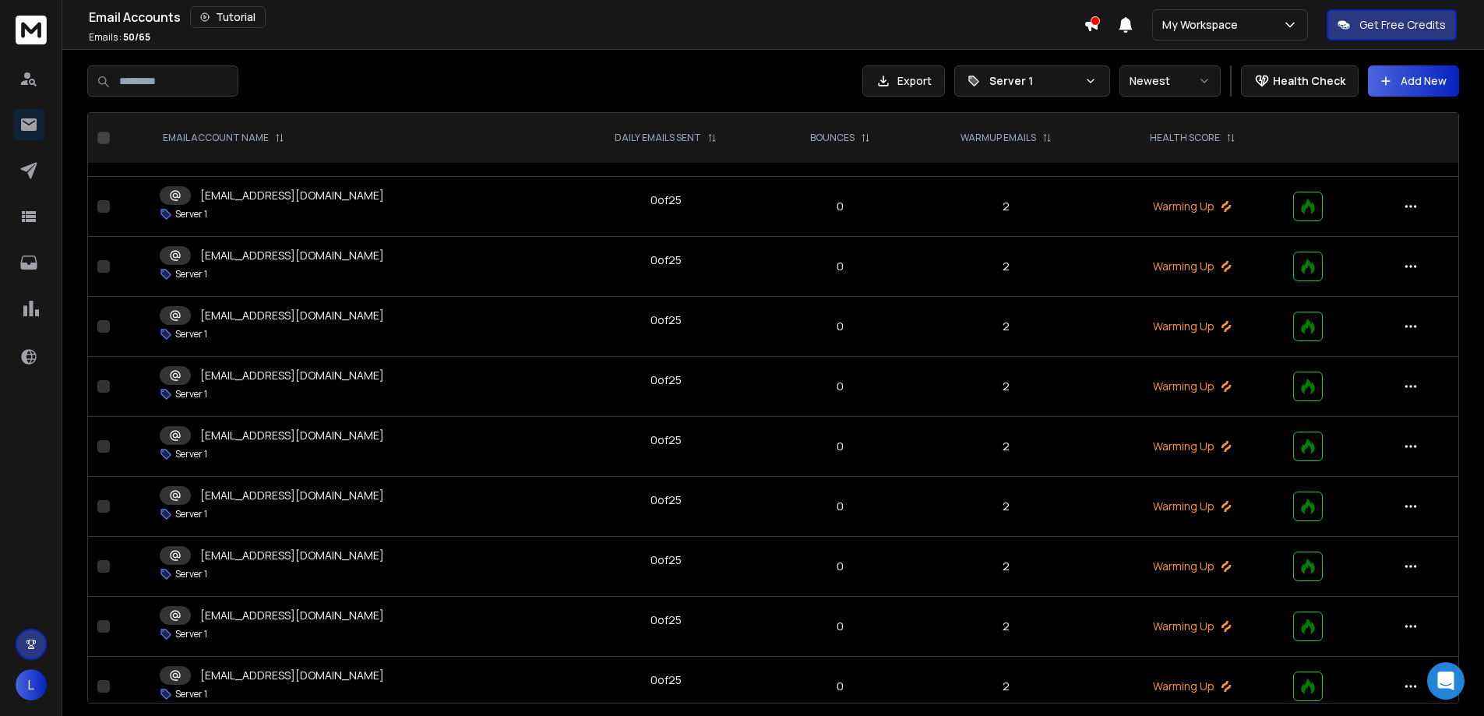
click at [607, 464] on tr "[EMAIL_ADDRESS][DOMAIN_NAME] Server 1 0 of 25 0 2 Warming Up" at bounding box center [773, 447] width 1370 height 60
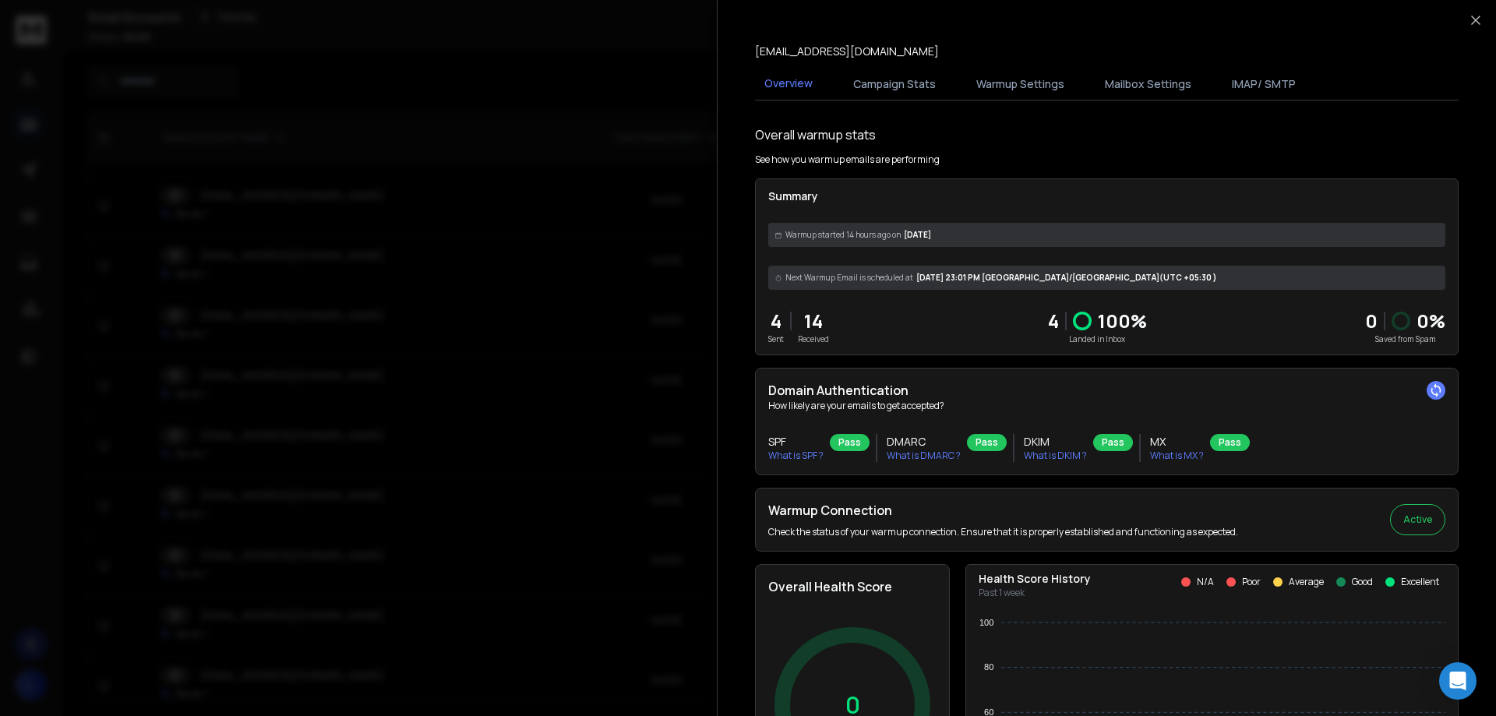
click at [605, 464] on div at bounding box center [748, 358] width 1496 height 716
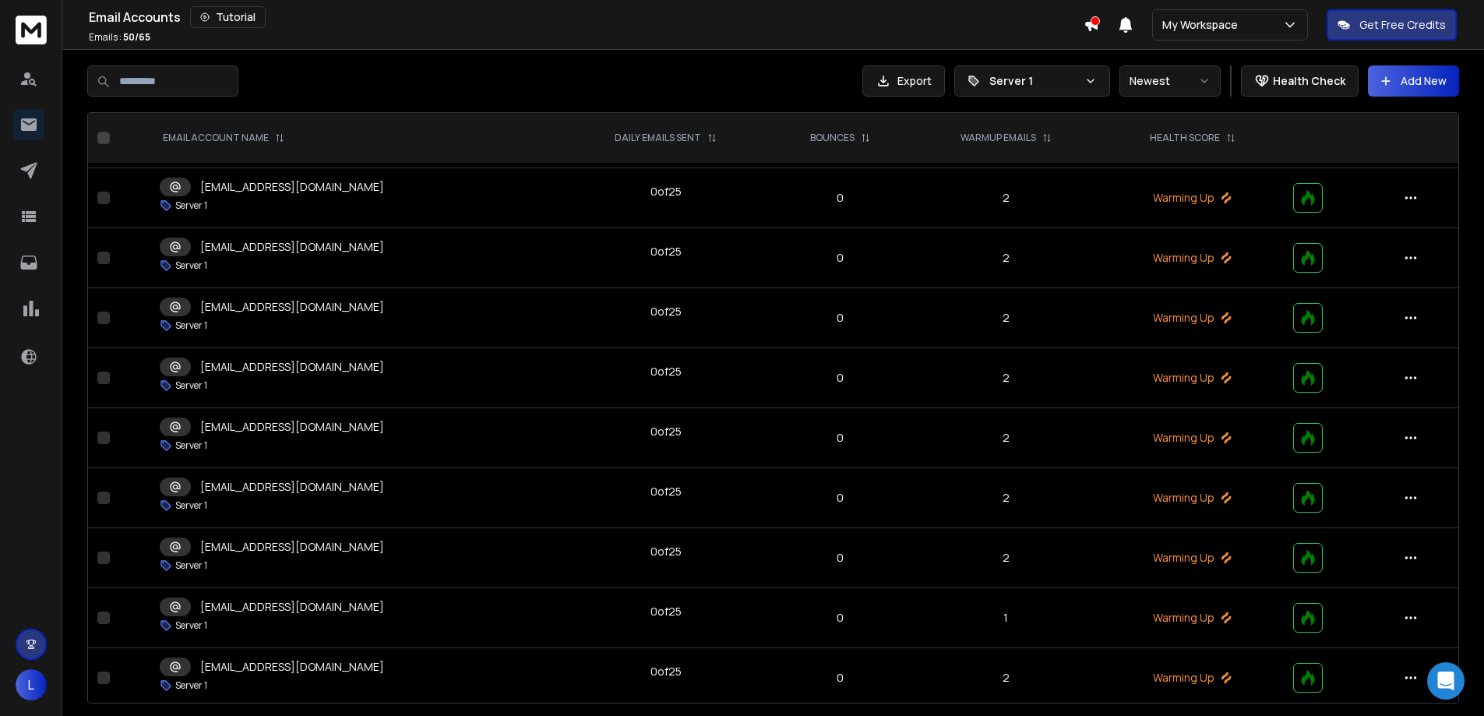
scroll to position [1869, 0]
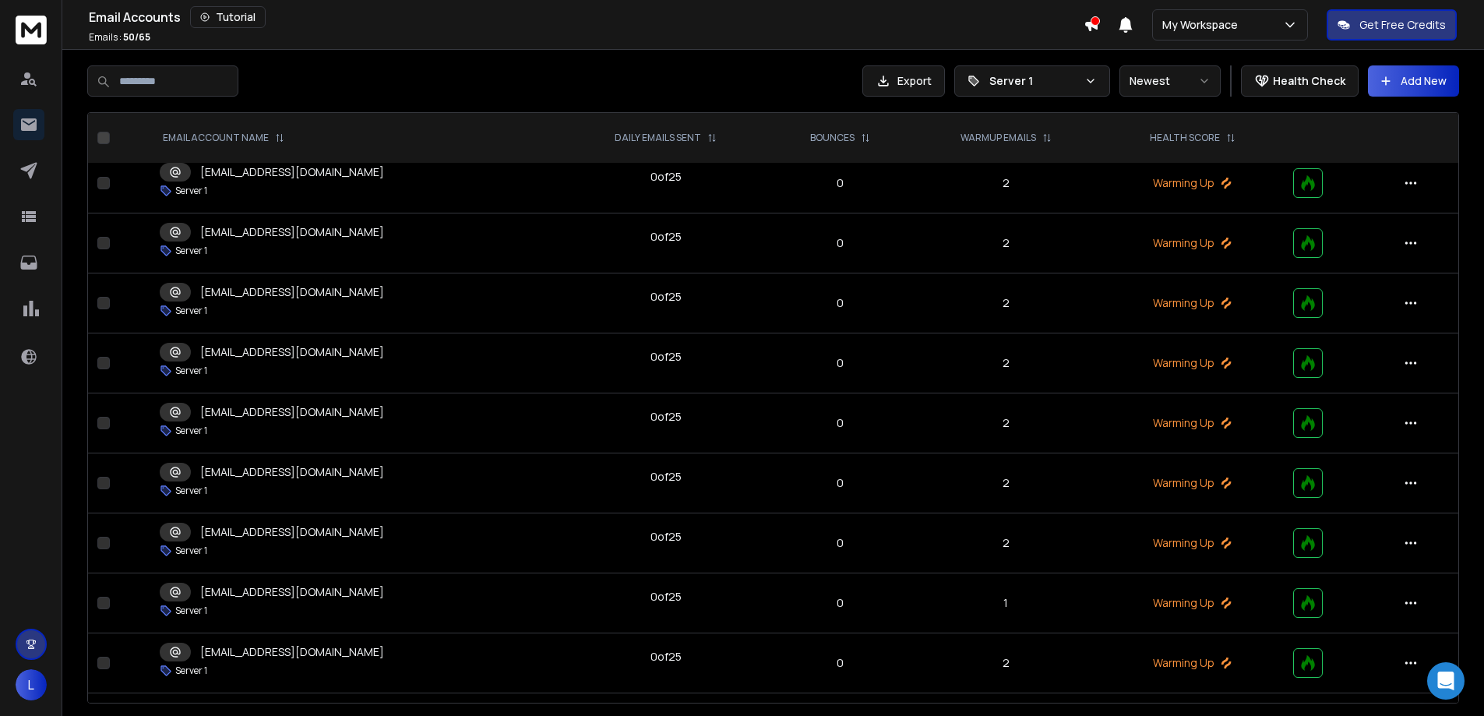
click at [597, 470] on td "0 of 25" at bounding box center [666, 473] width 210 height 41
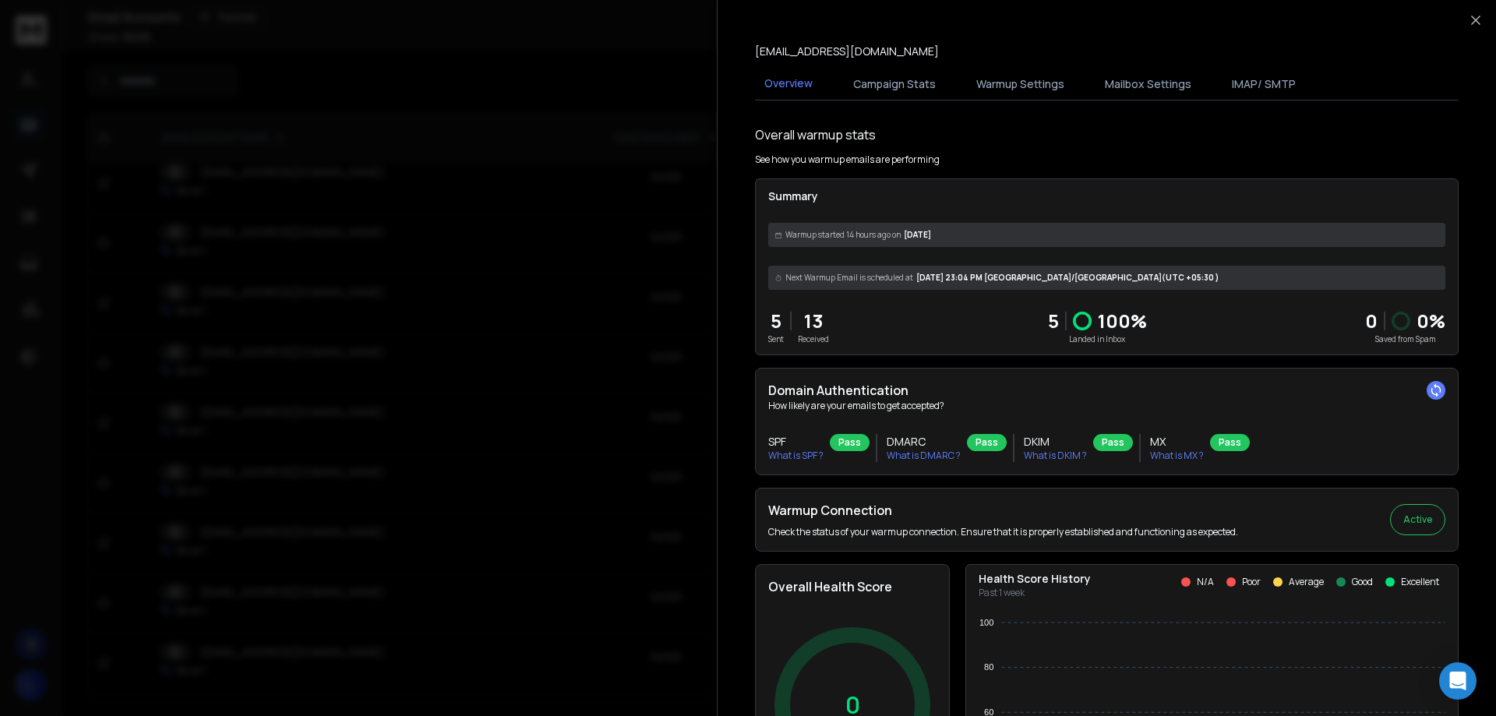
click at [592, 467] on div at bounding box center [748, 358] width 1496 height 716
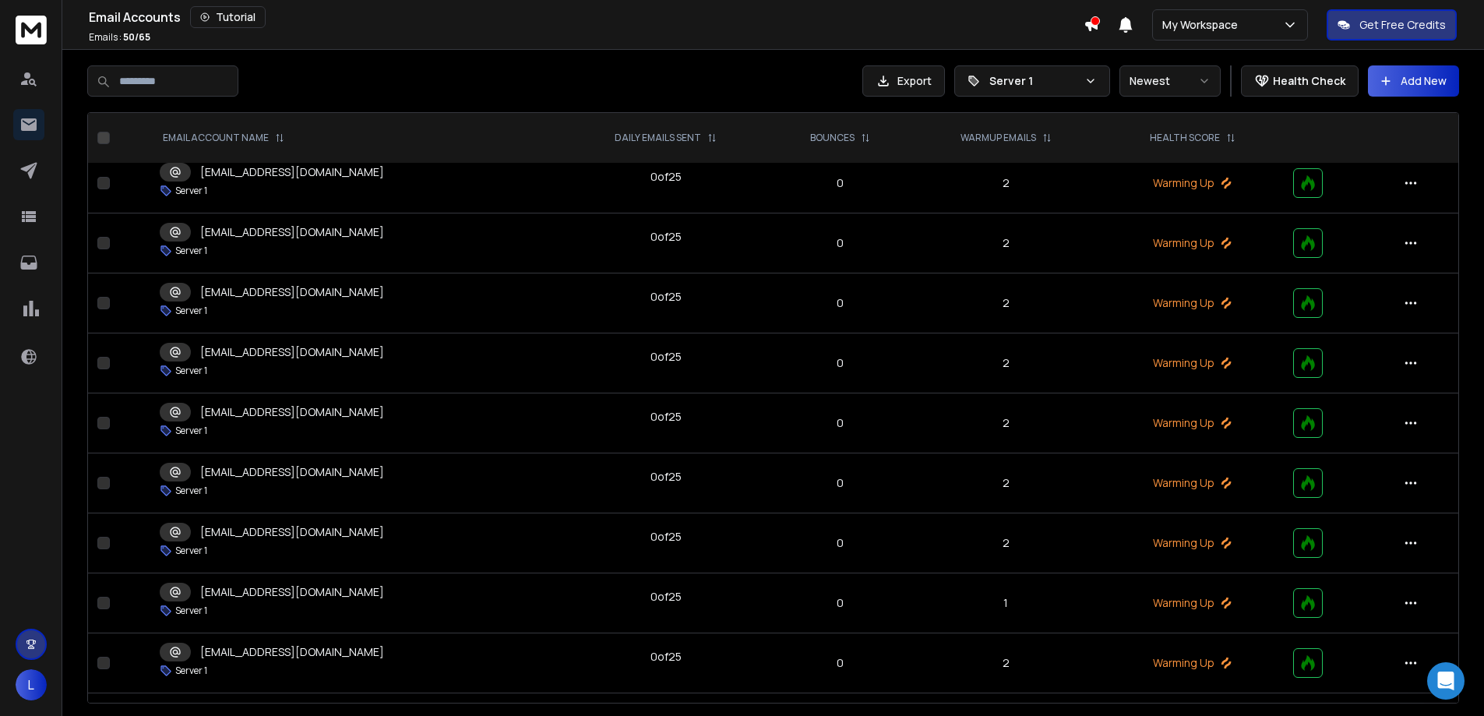
scroll to position [2496, 0]
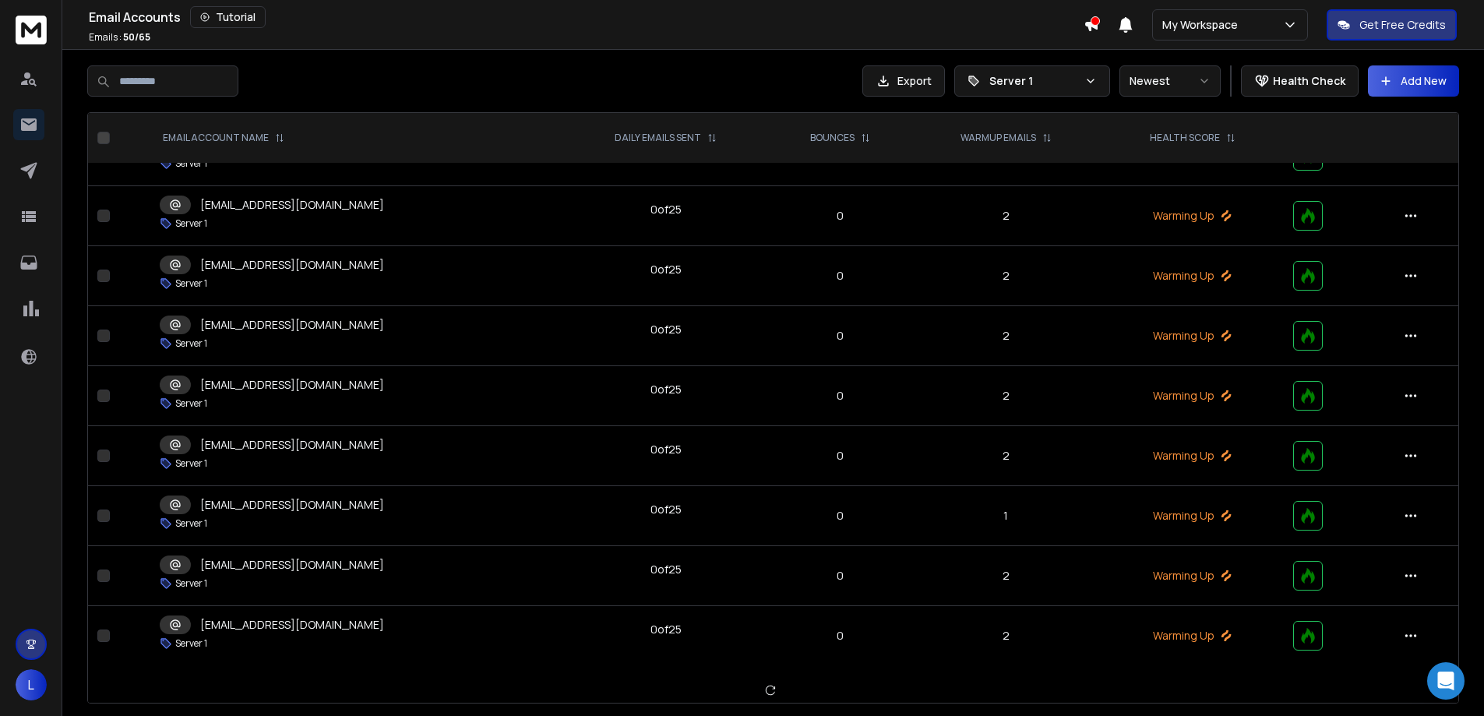
click at [596, 464] on td "0 of 25" at bounding box center [666, 446] width 210 height 41
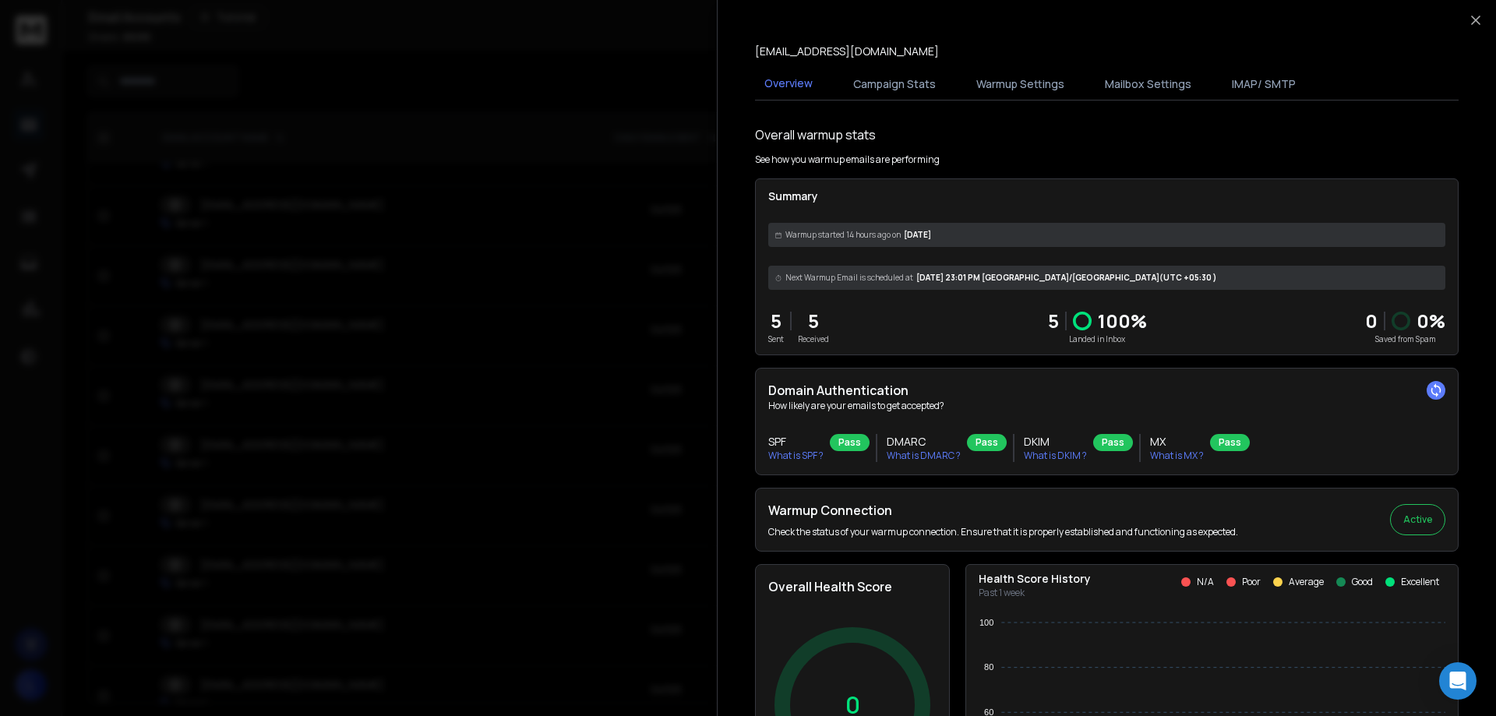
click at [596, 460] on div at bounding box center [748, 358] width 1496 height 716
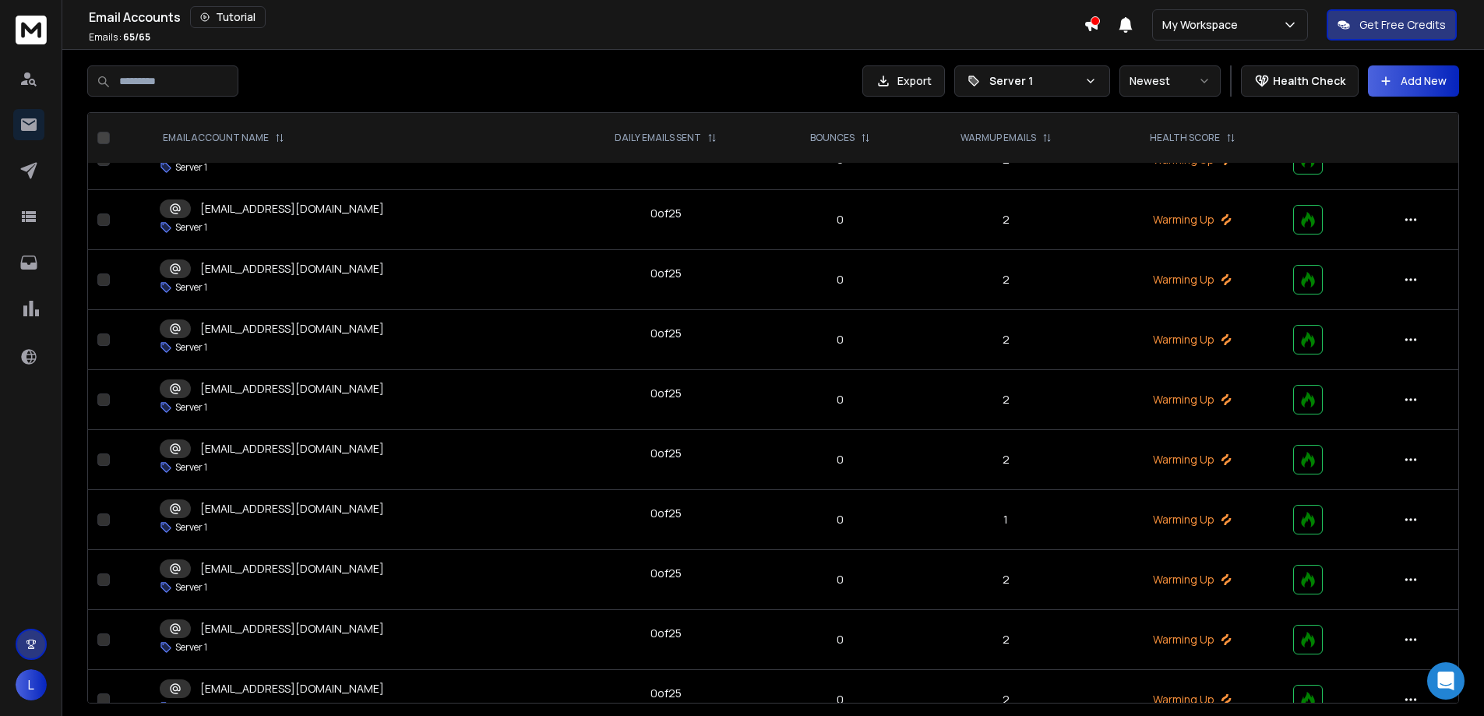
scroll to position [3275, 0]
click at [594, 488] on td "0 of 25" at bounding box center [666, 507] width 210 height 41
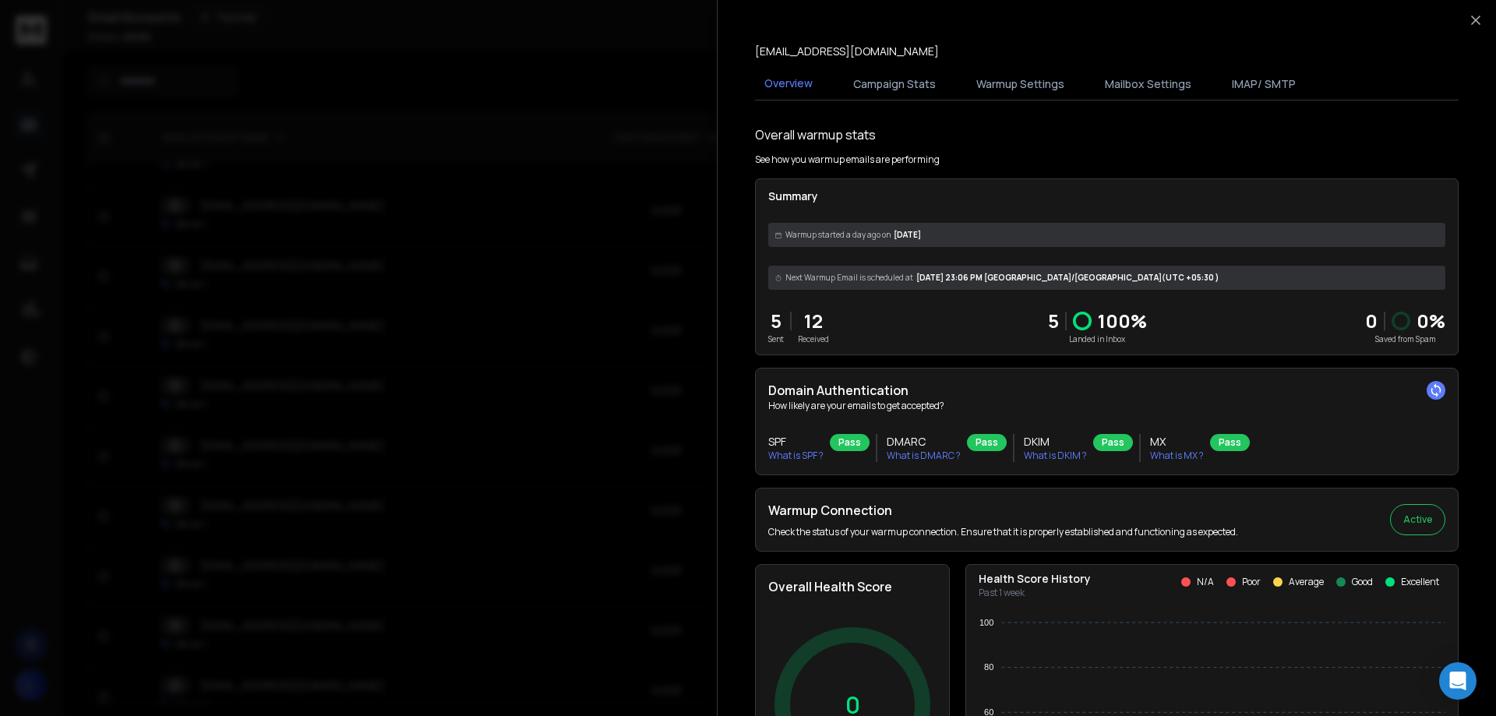
click at [591, 479] on div at bounding box center [748, 358] width 1496 height 716
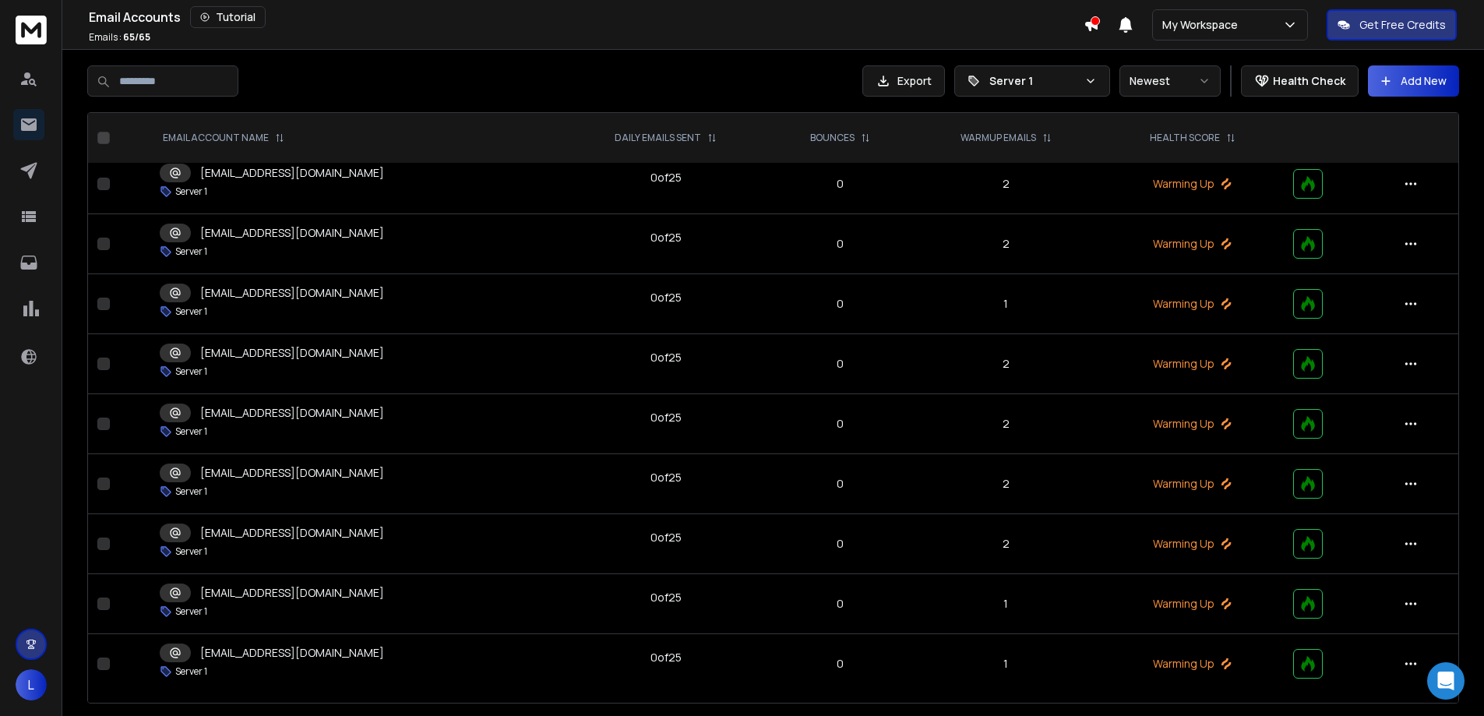
scroll to position [3371, 0]
click at [582, 617] on tr "[EMAIL_ADDRESS][DOMAIN_NAME] Server 1 0 of 25 0 1 Warming Up" at bounding box center [773, 601] width 1370 height 60
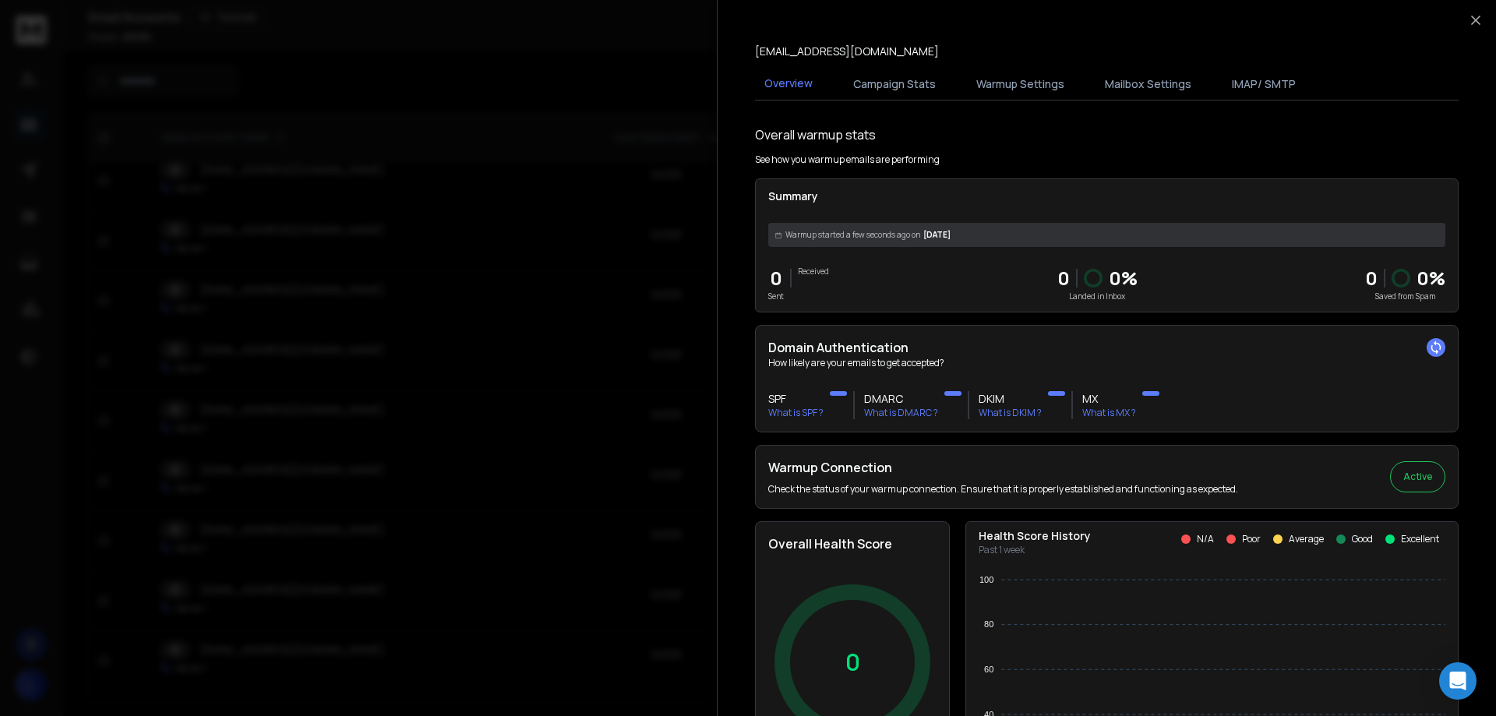
click at [629, 557] on div at bounding box center [748, 358] width 1496 height 716
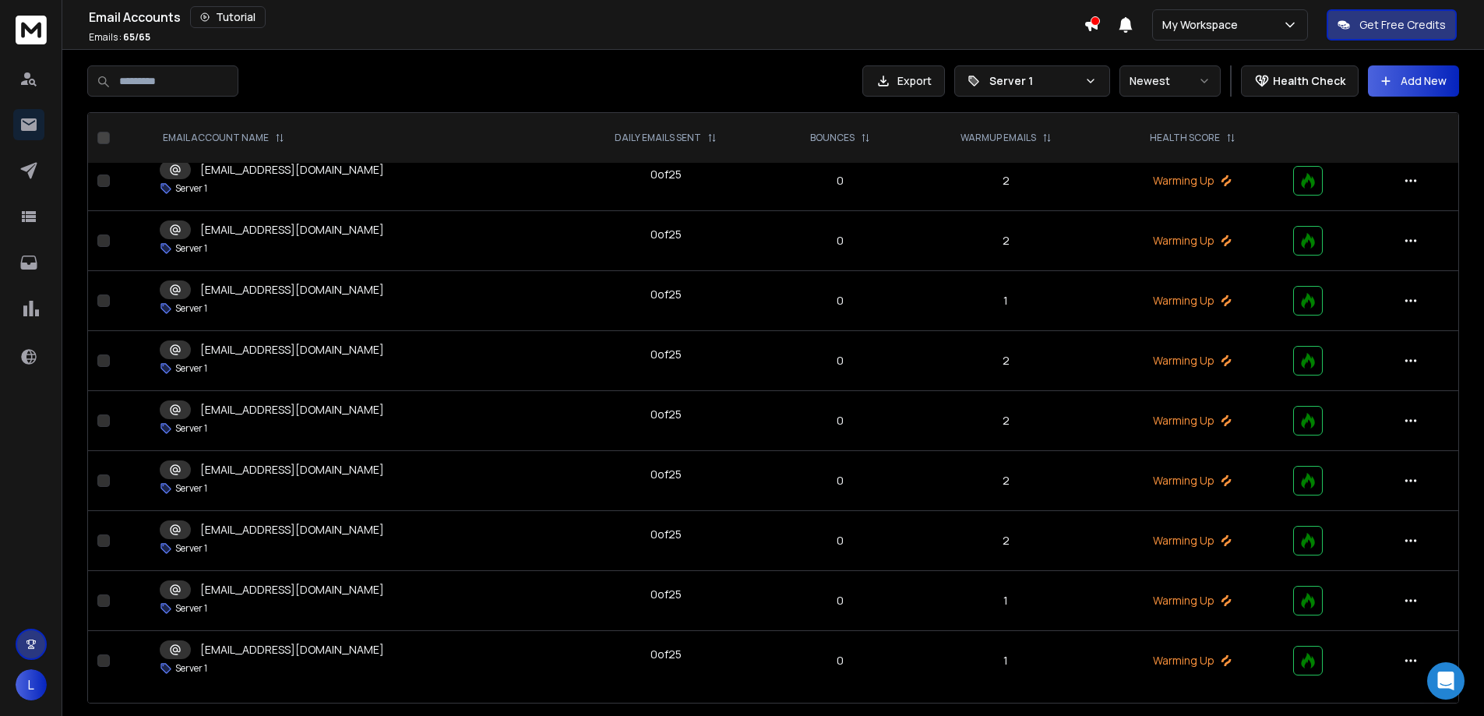
click at [701, 665] on td "0 of 25" at bounding box center [666, 651] width 210 height 41
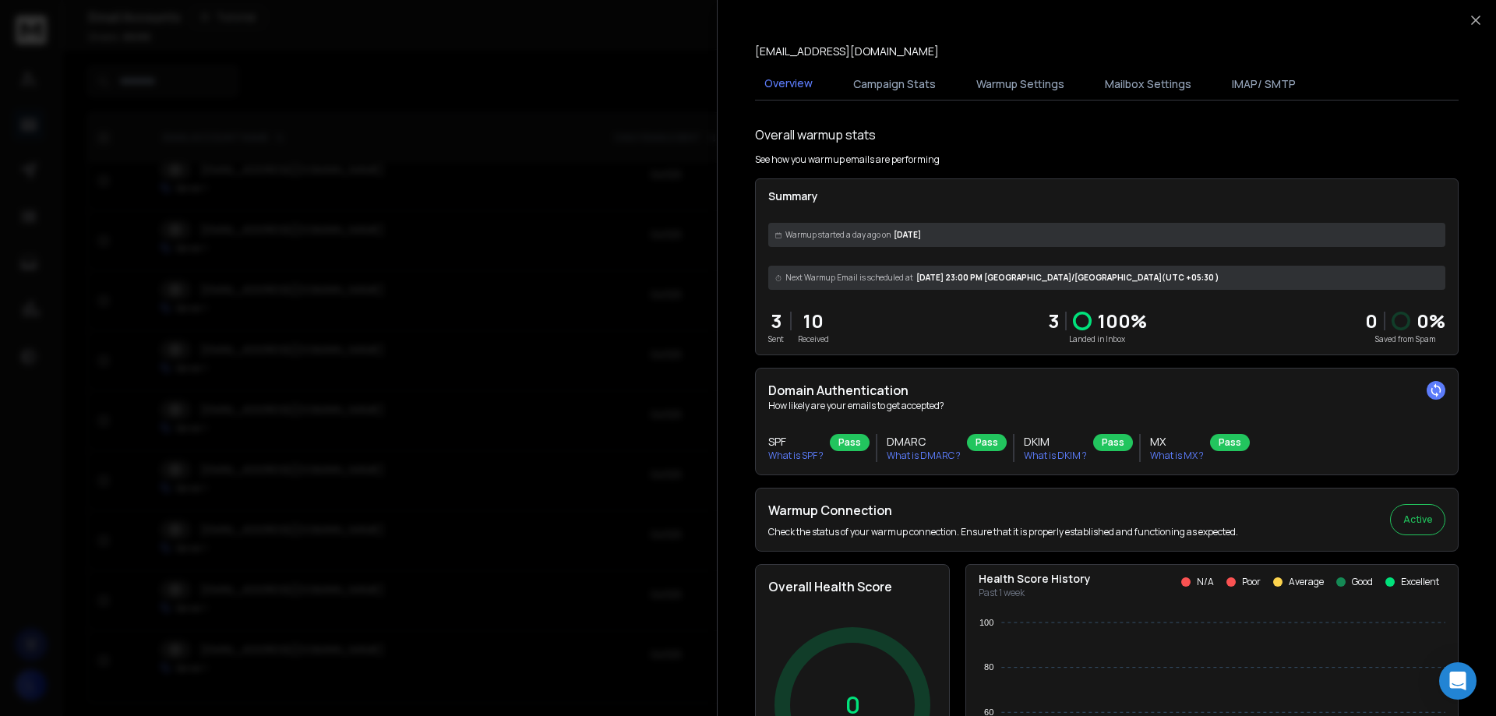
click at [426, 411] on div at bounding box center [748, 358] width 1496 height 716
